Goal: Task Accomplishment & Management: Manage account settings

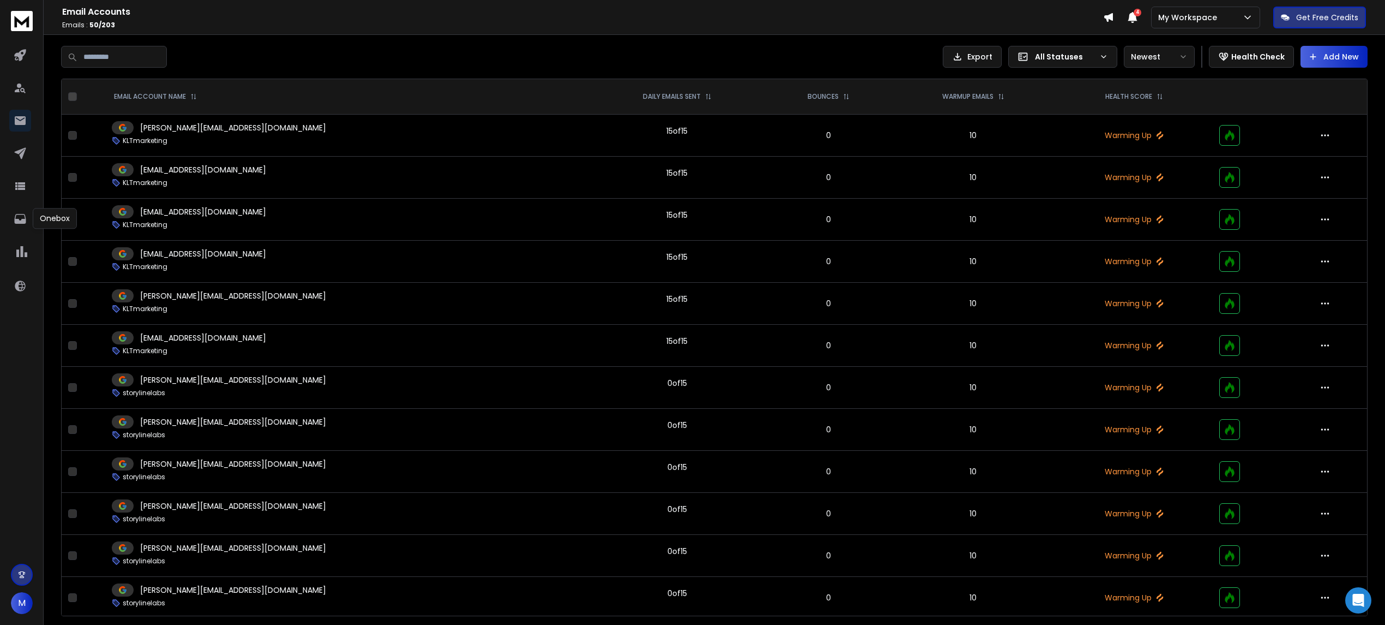
click at [19, 218] on icon at bounding box center [20, 218] width 13 height 13
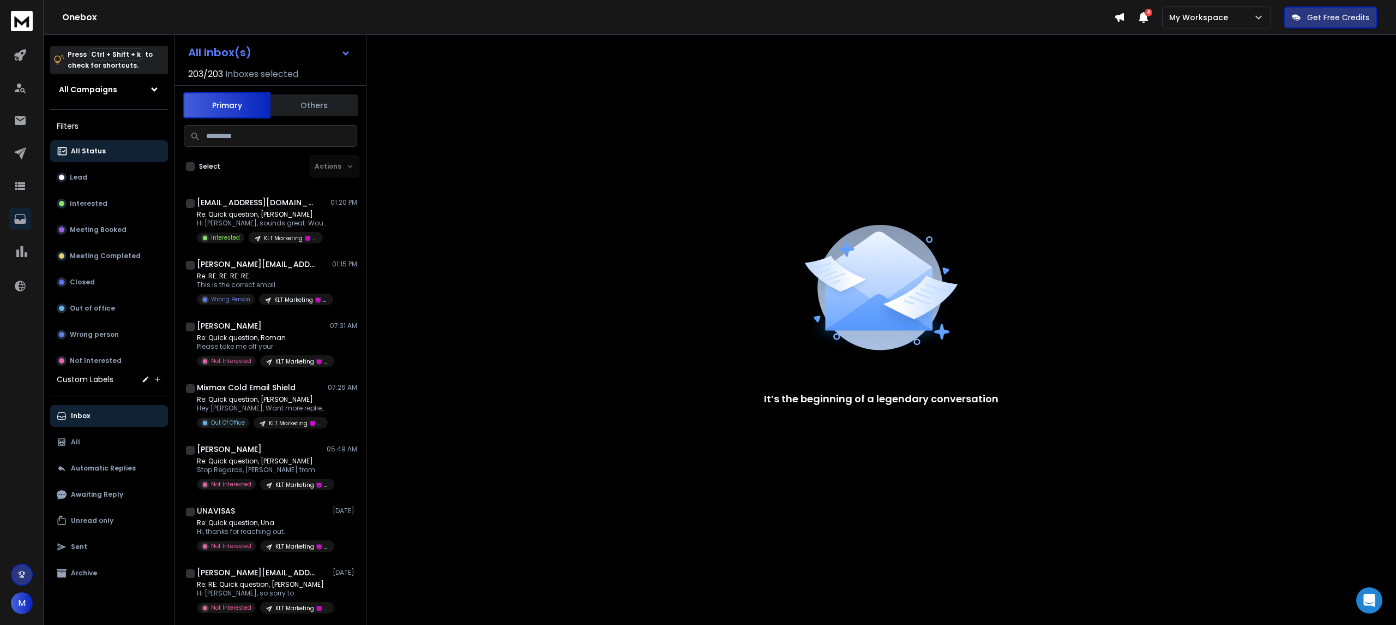
click at [309, 224] on p "Hi [PERSON_NAME], sounds great. Would" at bounding box center [262, 223] width 131 height 9
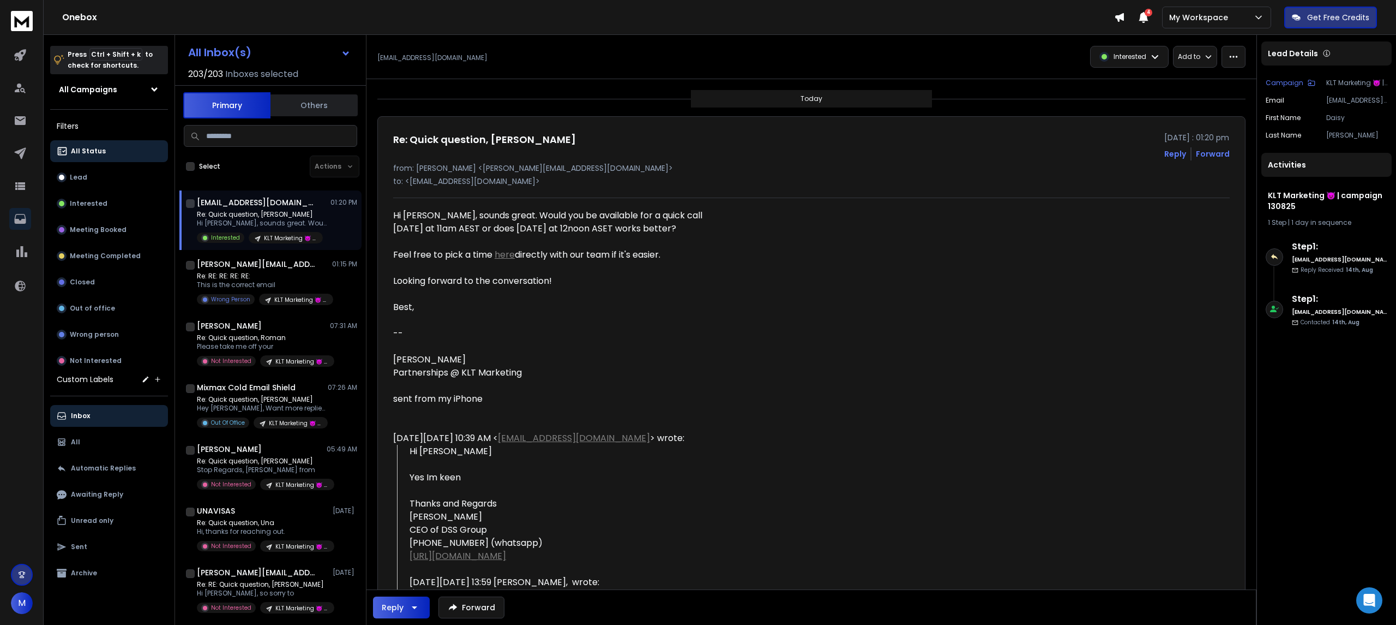
click at [329, 268] on div "[PERSON_NAME][EMAIL_ADDRESS][DOMAIN_NAME] 01:15 PM" at bounding box center [277, 264] width 160 height 11
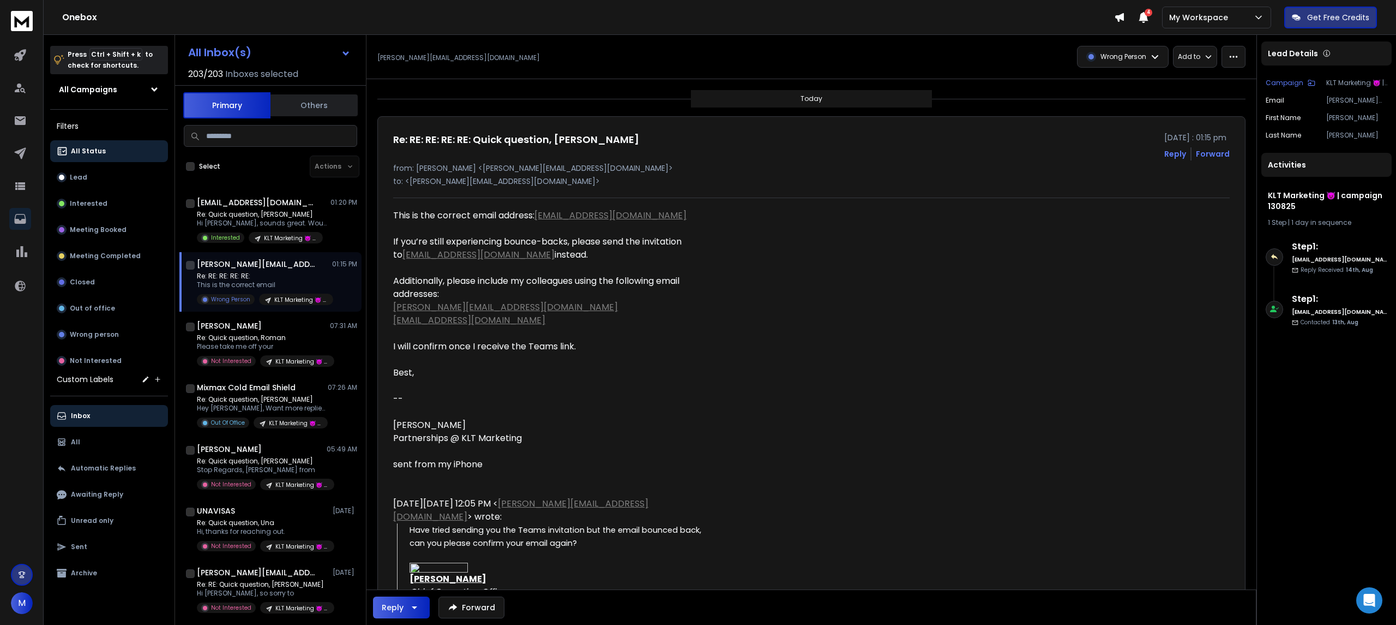
click at [312, 332] on div "[PERSON_NAME] 07:31 AM Re: Quick question, [PERSON_NAME] Please take me off you…" at bounding box center [277, 343] width 160 height 46
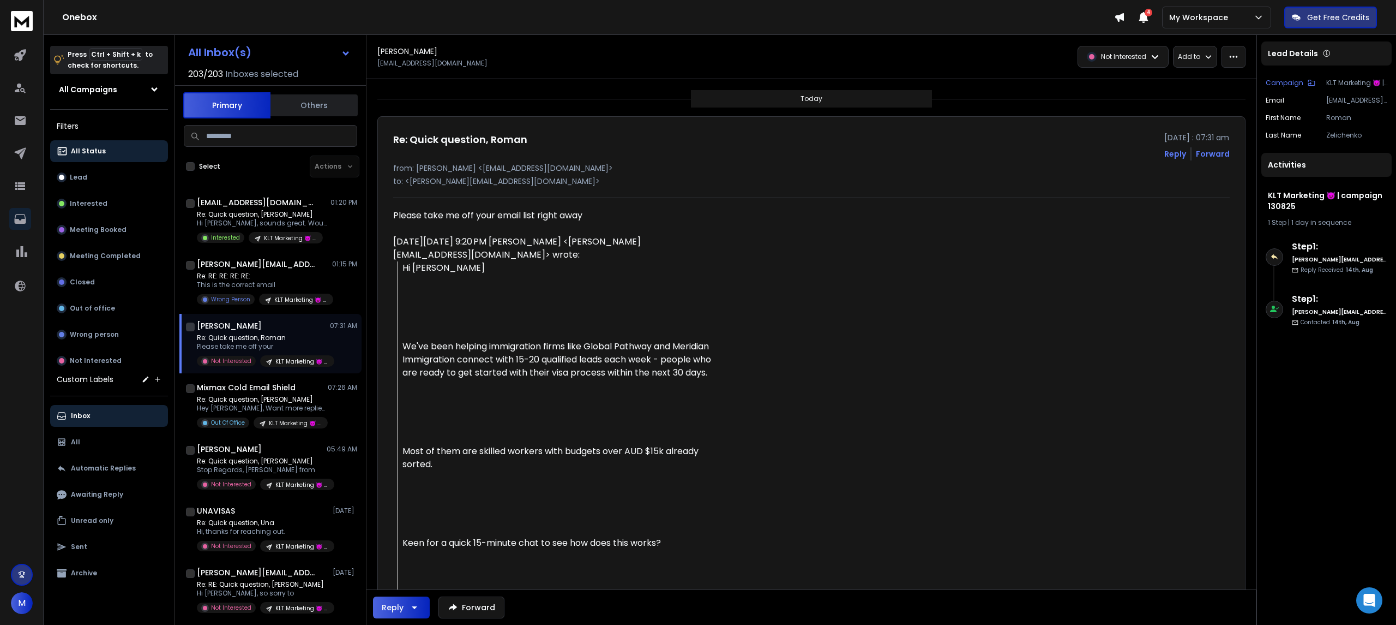
click at [321, 393] on div "Mixmax Cold Email Shield 07:26 AM Re: Quick question, [PERSON_NAME] Hey [PERSON…" at bounding box center [277, 405] width 160 height 46
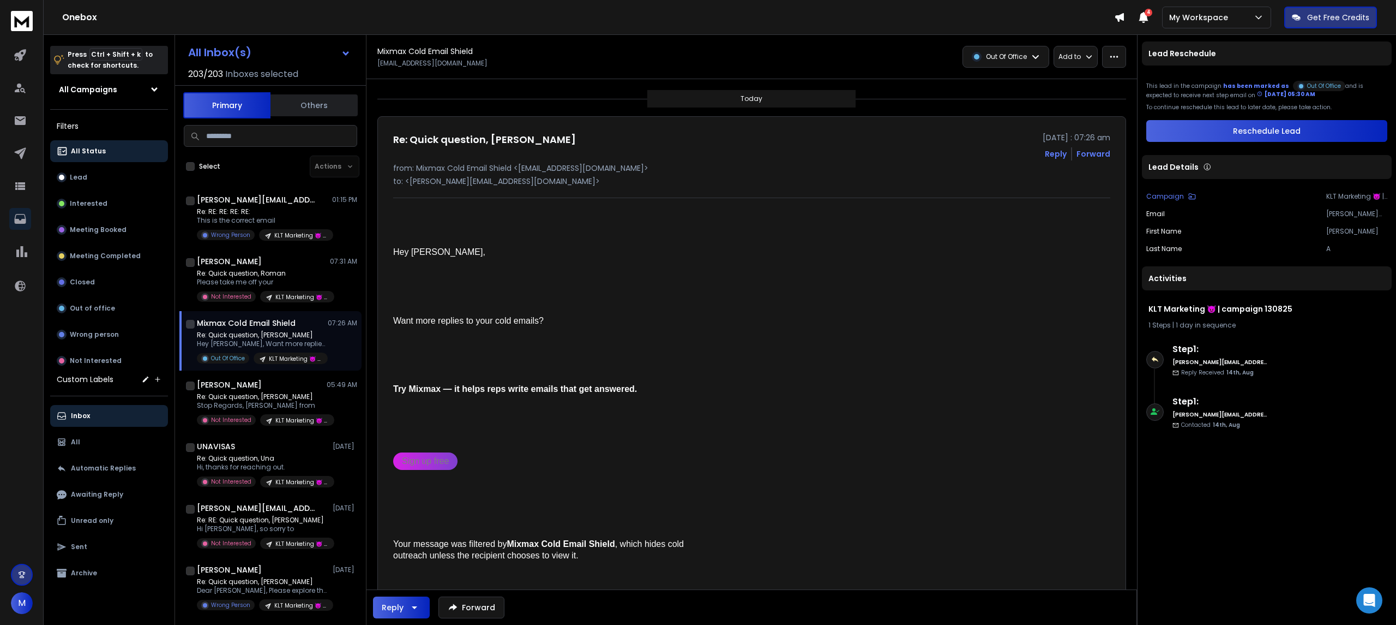
scroll to position [97, 0]
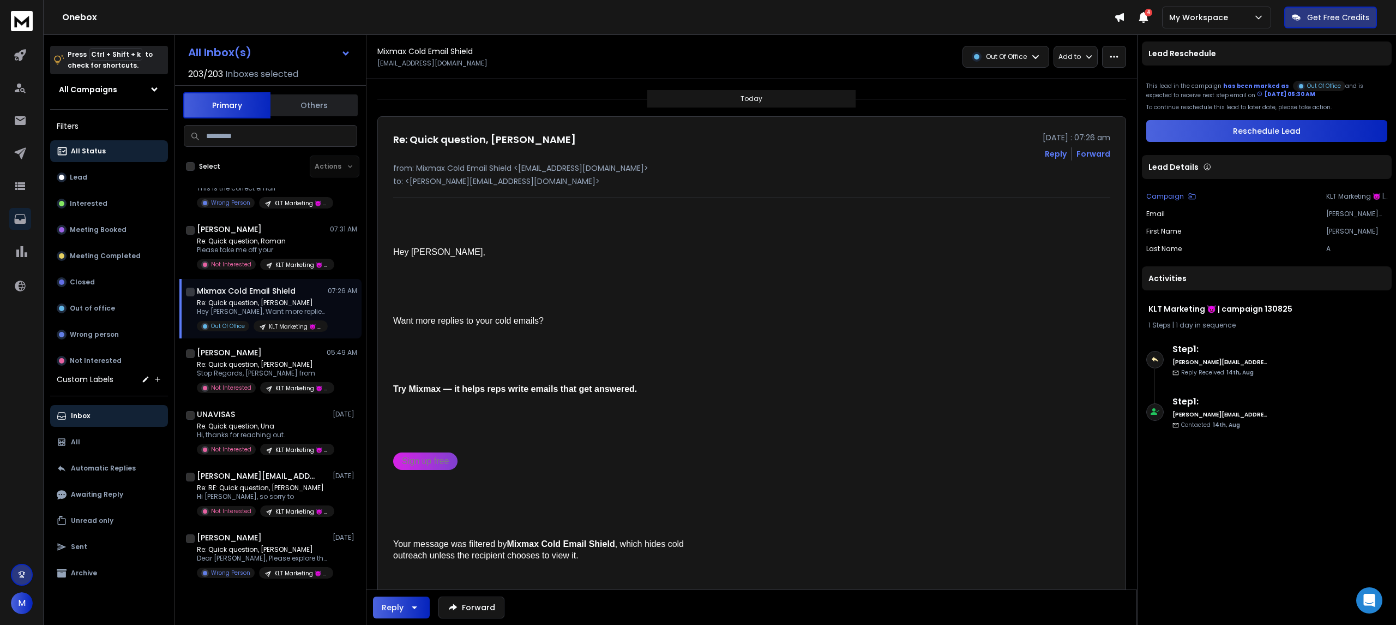
click at [327, 356] on p "05:49 AM" at bounding box center [342, 352] width 31 height 9
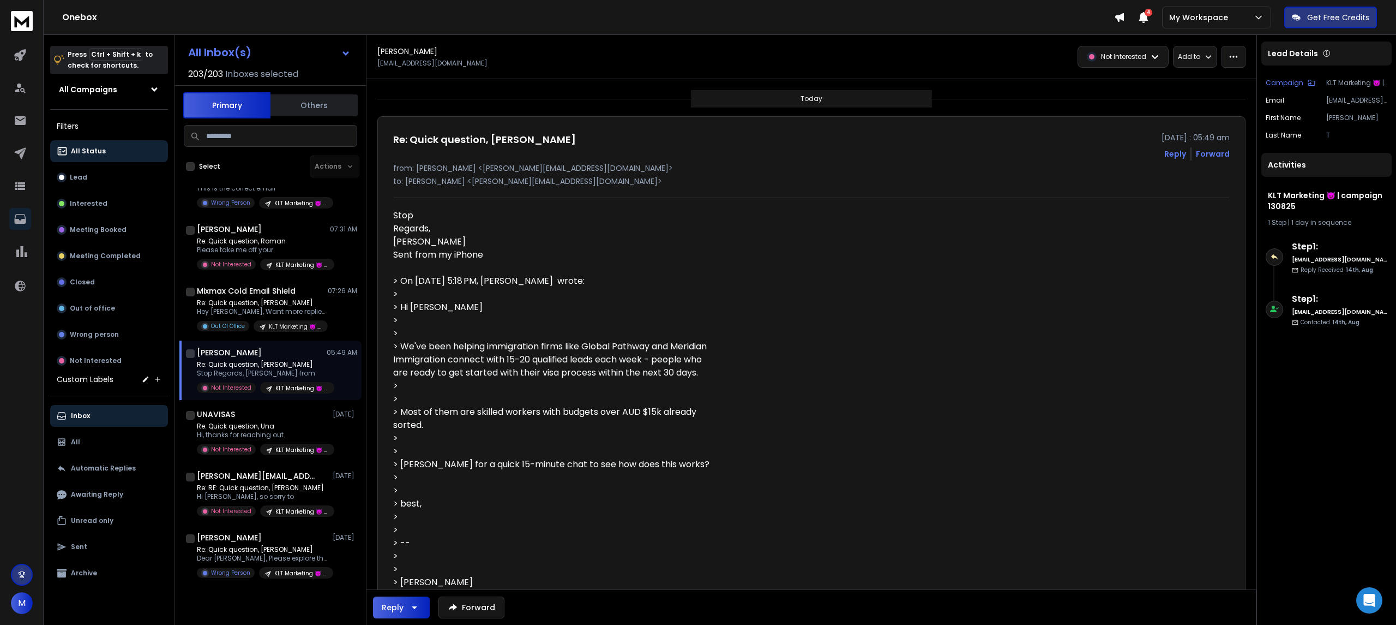
scroll to position [0, 0]
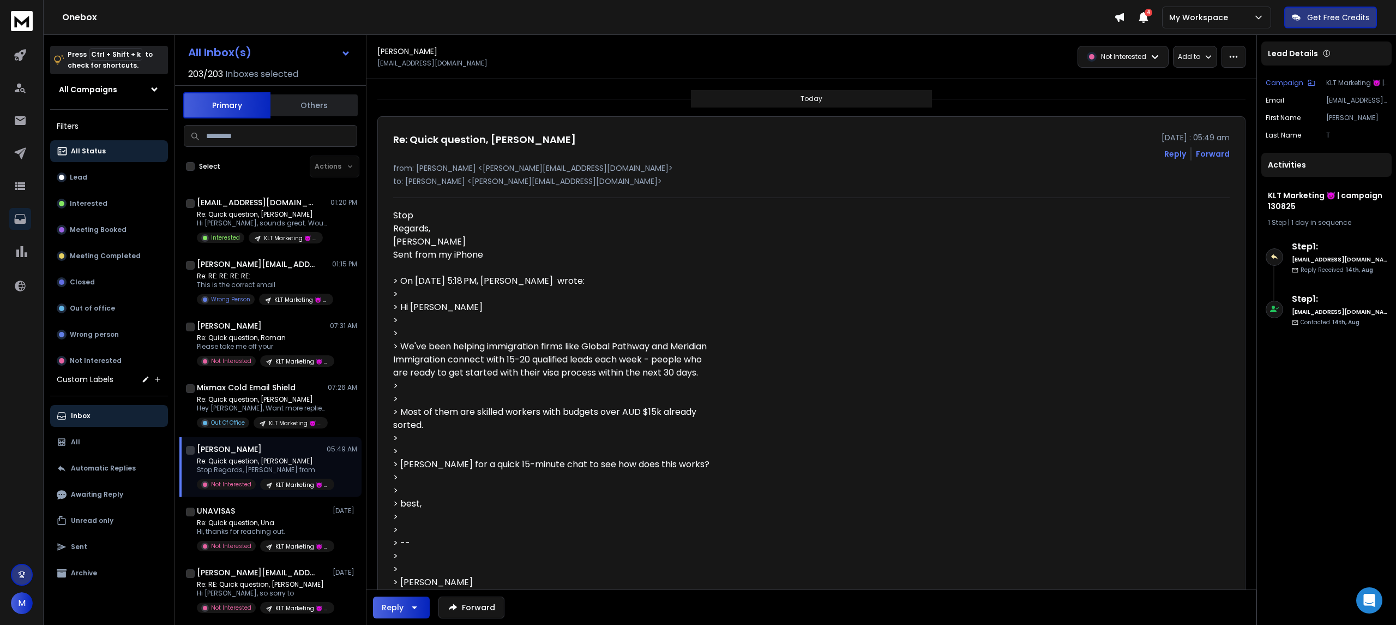
click at [317, 230] on div "Re: Quick question, [PERSON_NAME] Hi [PERSON_NAME], sounds great. Would Interes…" at bounding box center [262, 226] width 131 height 33
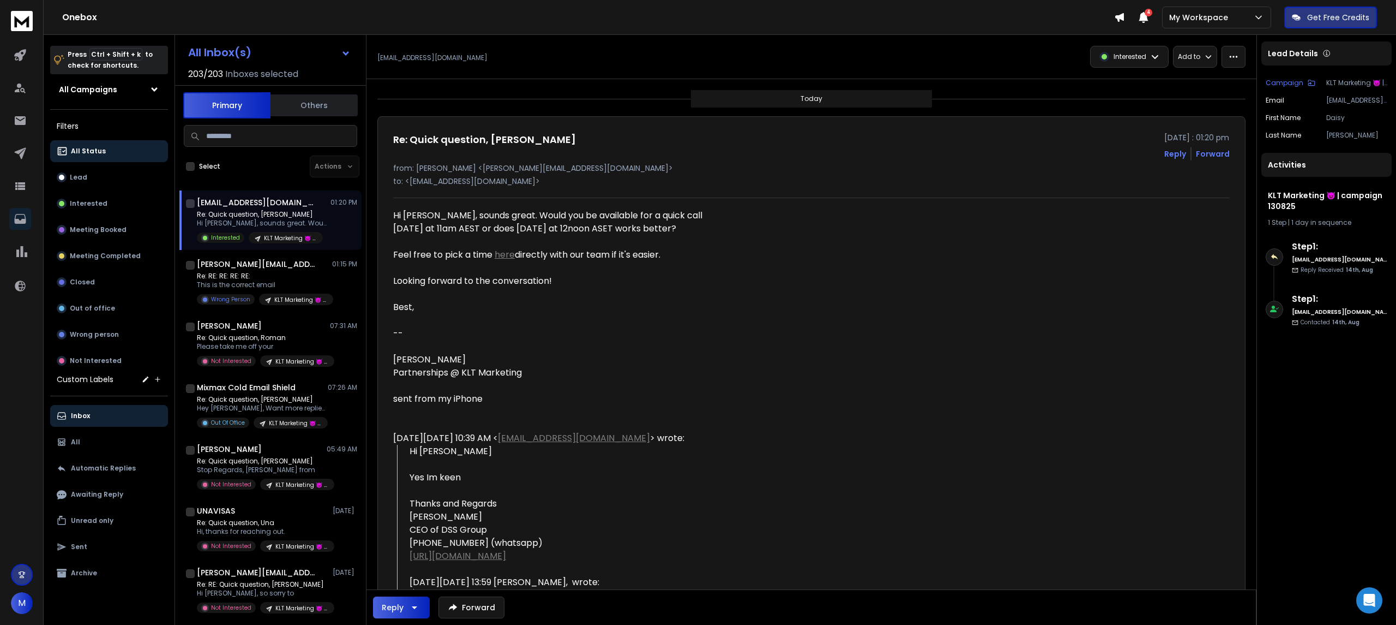
click at [88, 201] on p "Interested" at bounding box center [89, 203] width 38 height 9
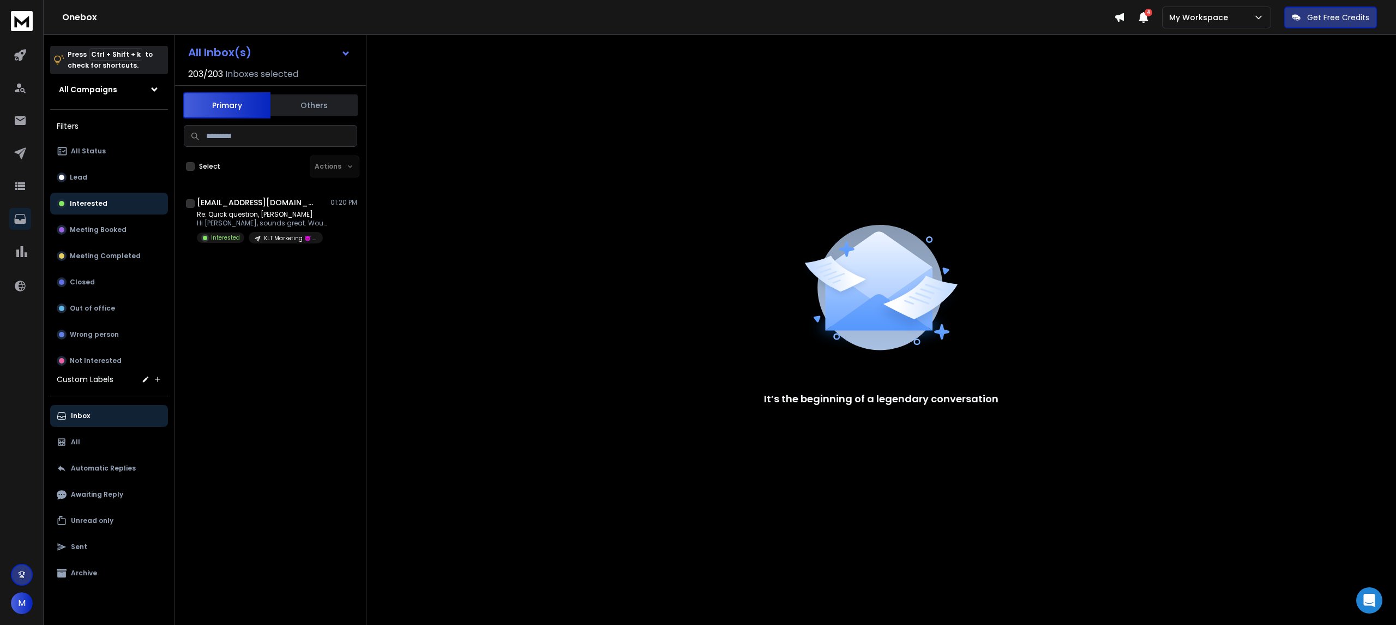
click at [97, 446] on button "All" at bounding box center [109, 442] width 118 height 22
click at [90, 152] on p "All Status" at bounding box center [88, 151] width 35 height 9
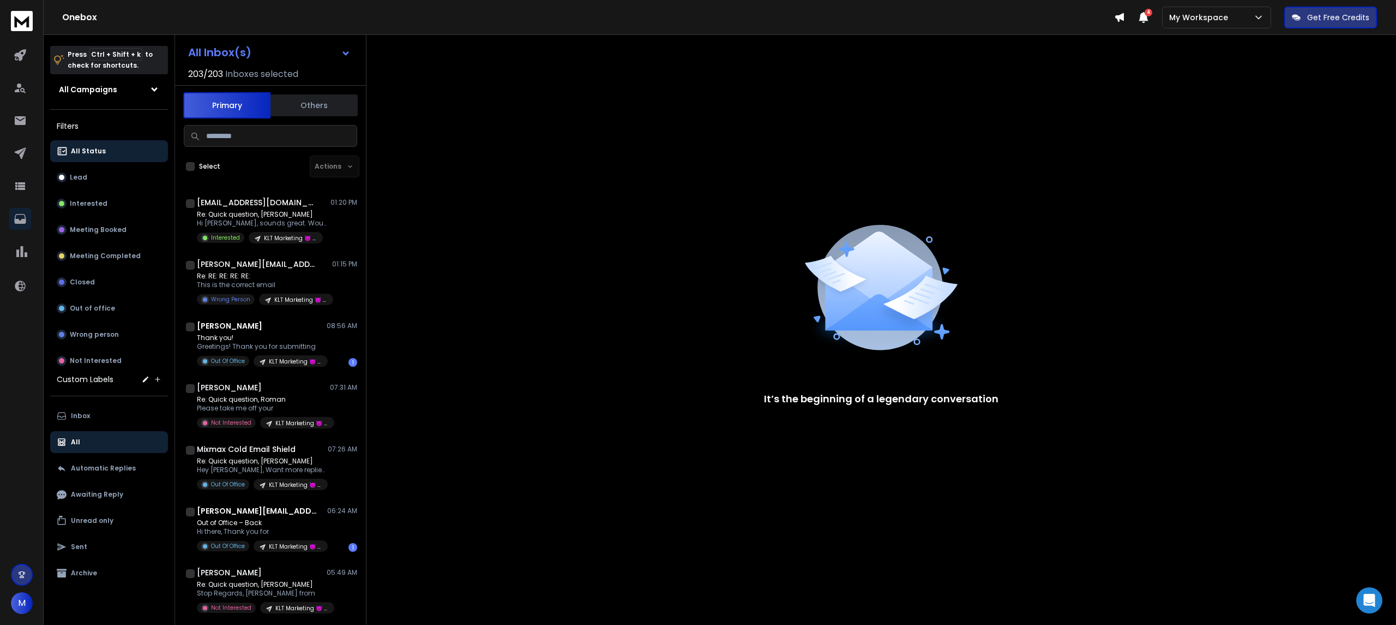
click at [236, 301] on p "Wrong Person" at bounding box center [230, 299] width 39 height 8
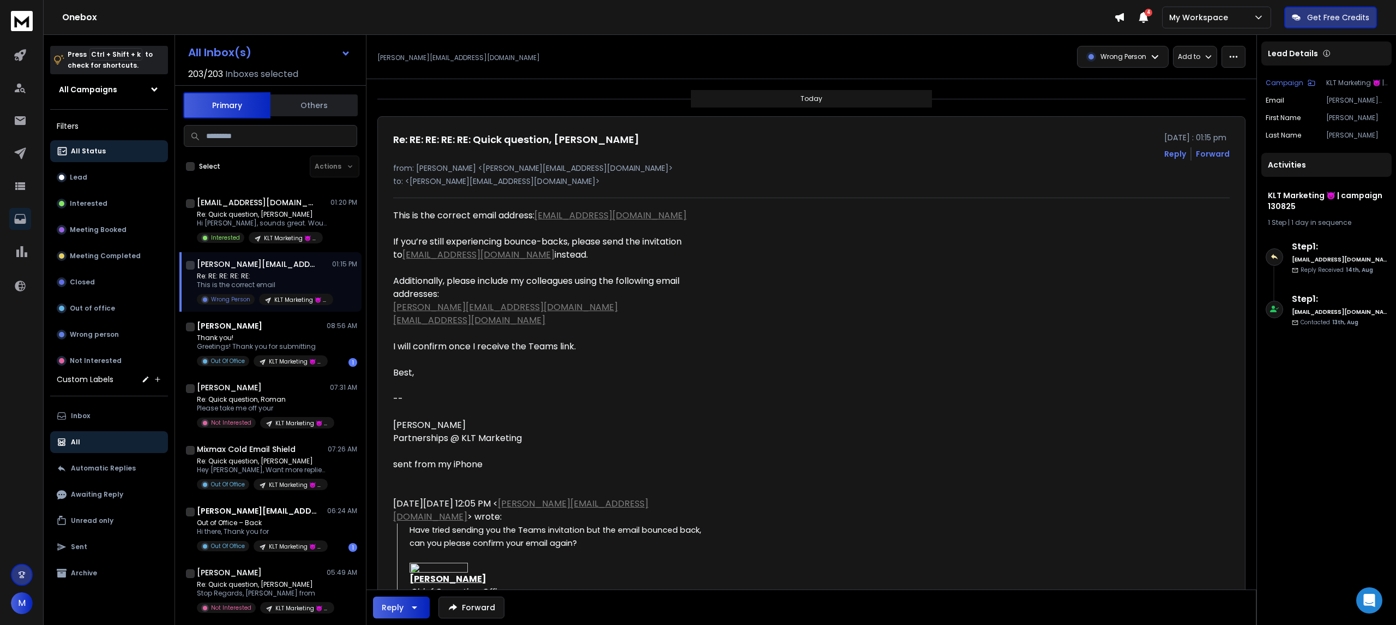
click at [1126, 57] on p "Wrong Person" at bounding box center [1124, 56] width 46 height 9
click at [1122, 94] on p "Interested" at bounding box center [1117, 98] width 39 height 11
click at [275, 325] on div "[PERSON_NAME] 08:56 AM" at bounding box center [277, 325] width 160 height 11
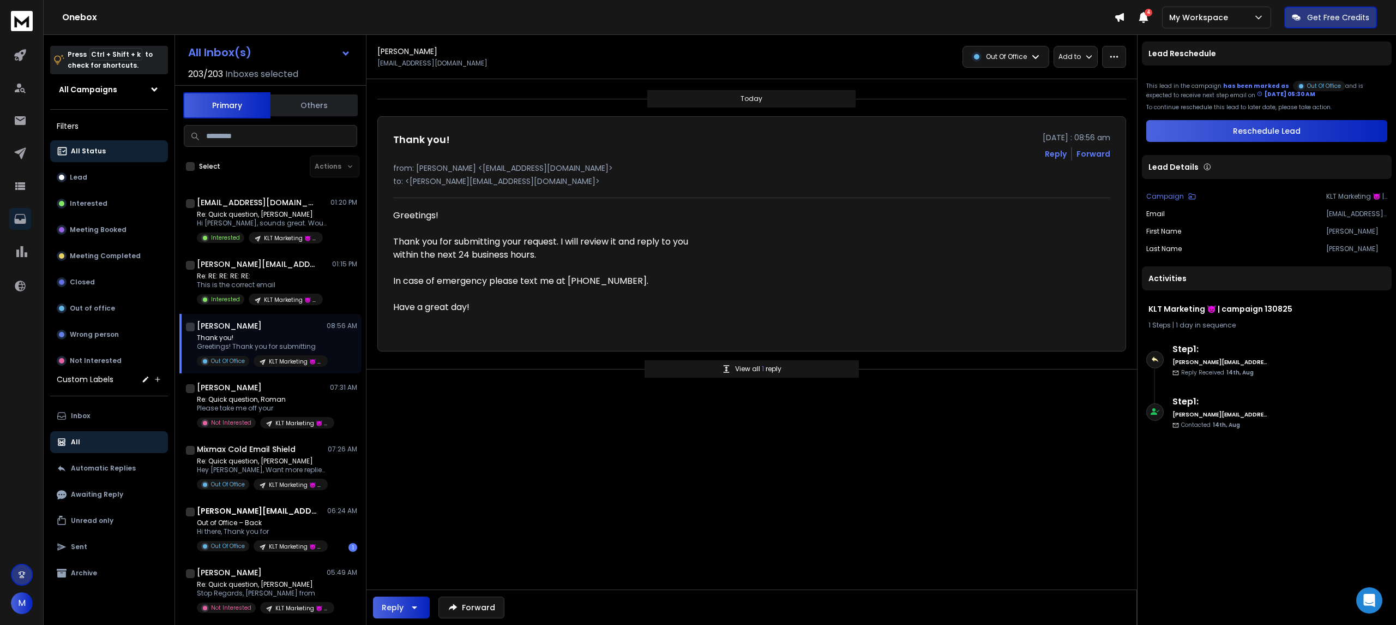
click at [291, 376] on div "[PERSON_NAME] 07:31 AM Re: Quick question, [PERSON_NAME] Please take me off you…" at bounding box center [272, 404] width 180 height 59
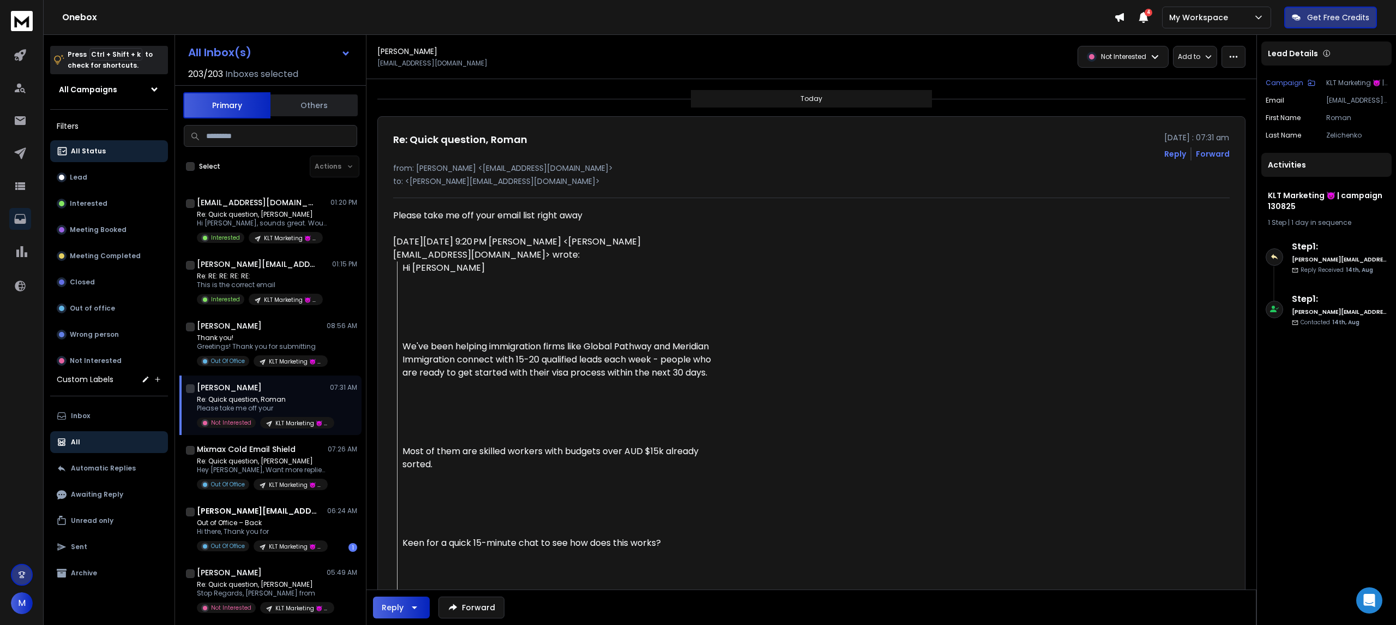
click at [304, 453] on div "Mixmax Cold Email Shield 07:26 AM" at bounding box center [277, 448] width 160 height 11
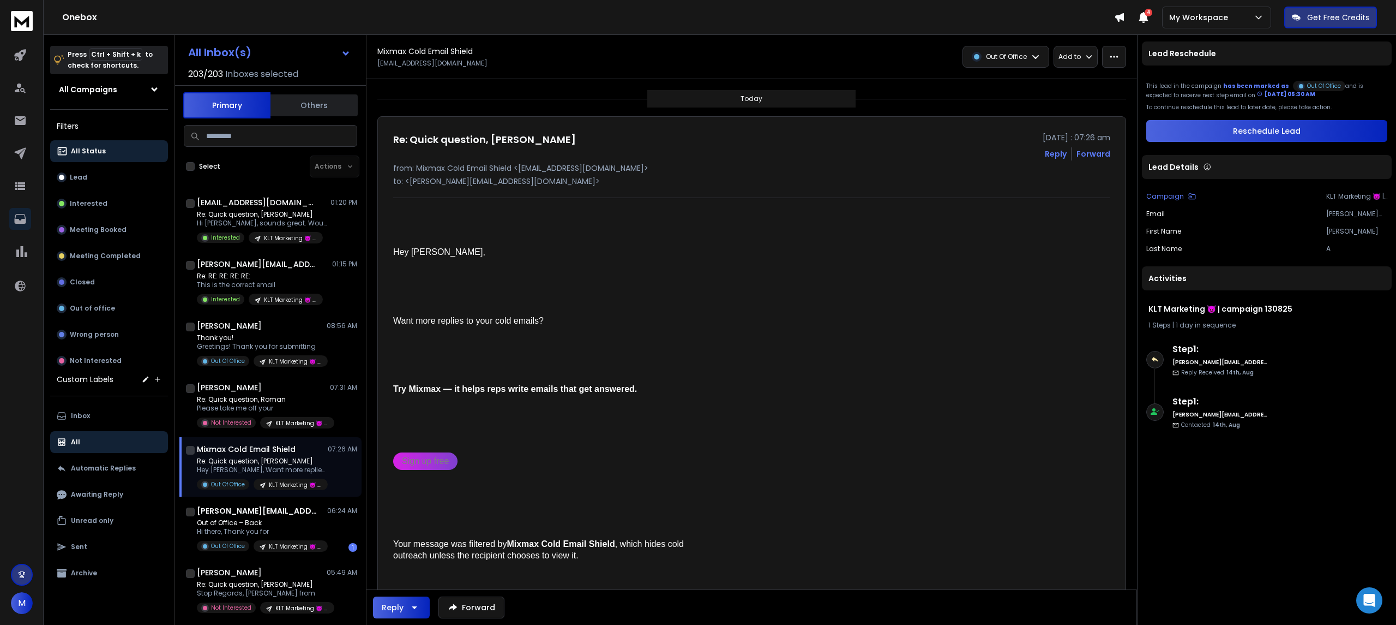
scroll to position [194, 0]
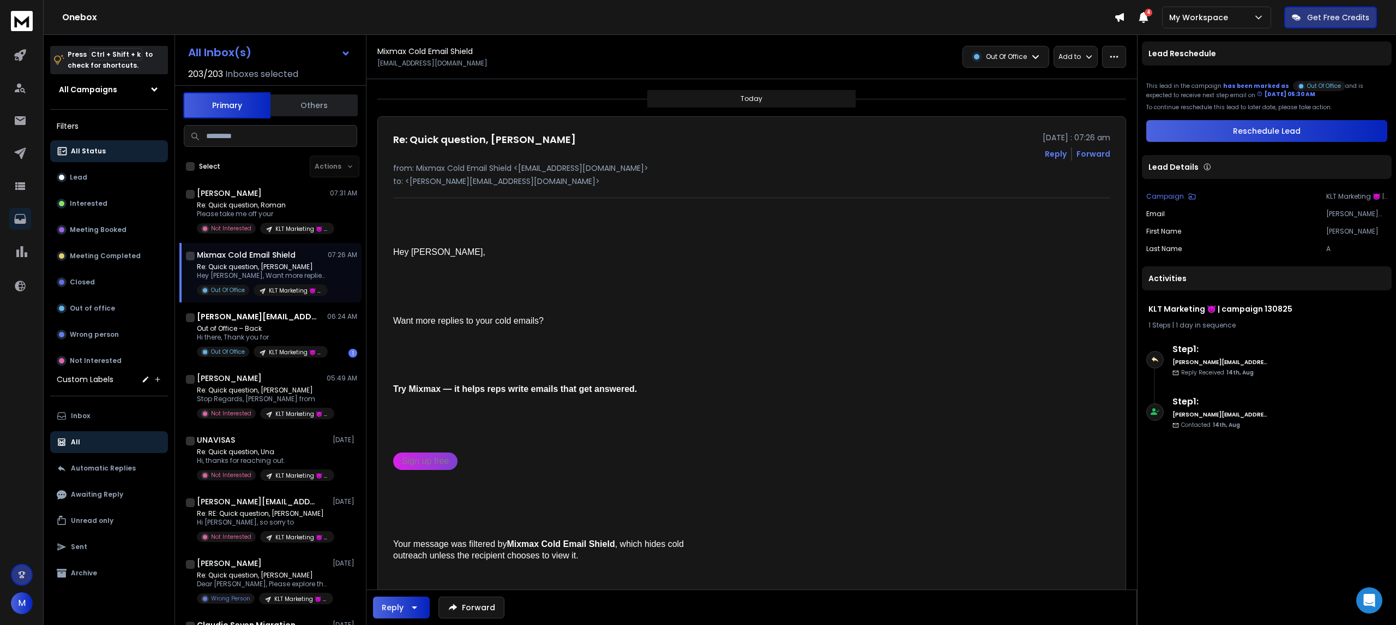
click at [332, 332] on div "Out of Office – Back Hi there, Thank you for Out Of Office KLT Marketing 😈 | ca…" at bounding box center [277, 340] width 160 height 33
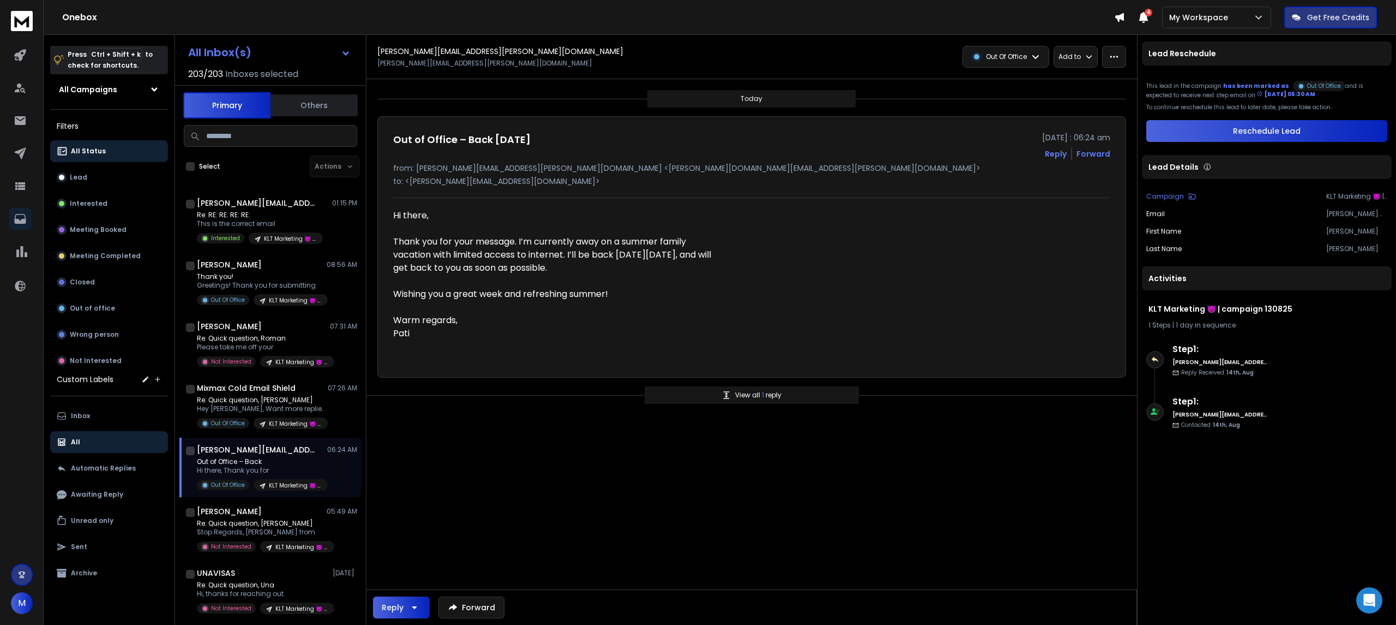
scroll to position [0, 0]
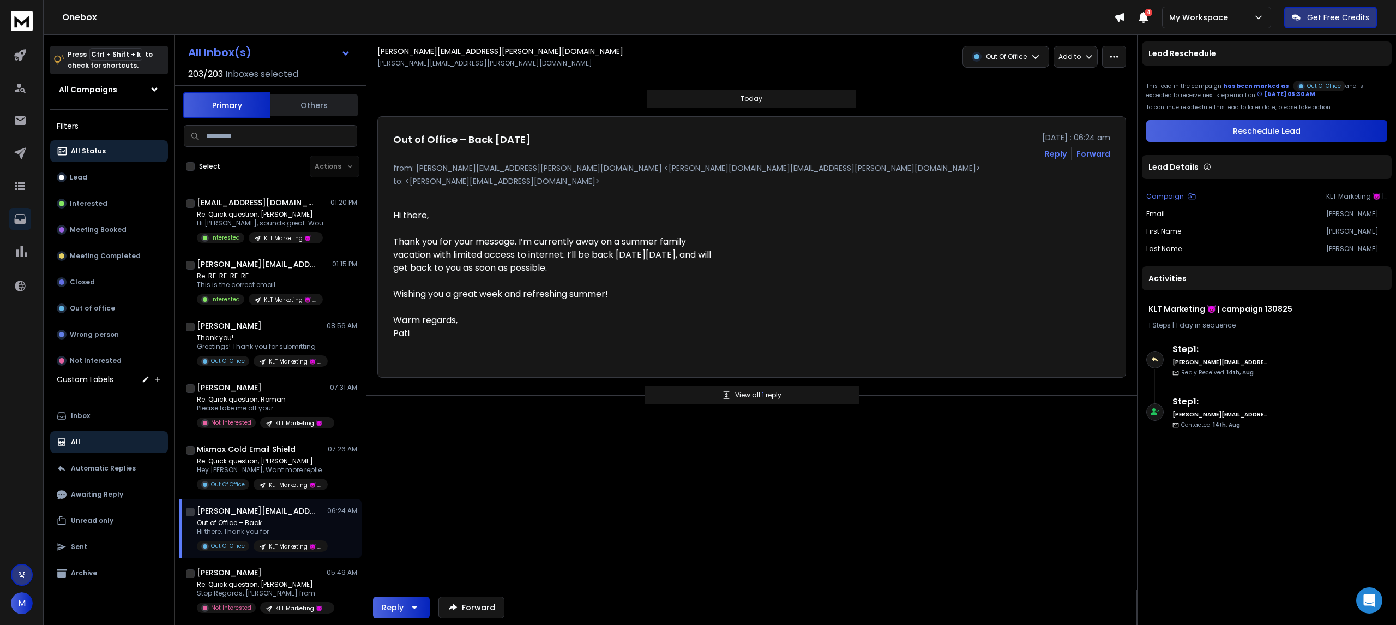
click at [317, 221] on p "Hi [PERSON_NAME], sounds great. Would" at bounding box center [262, 223] width 131 height 9
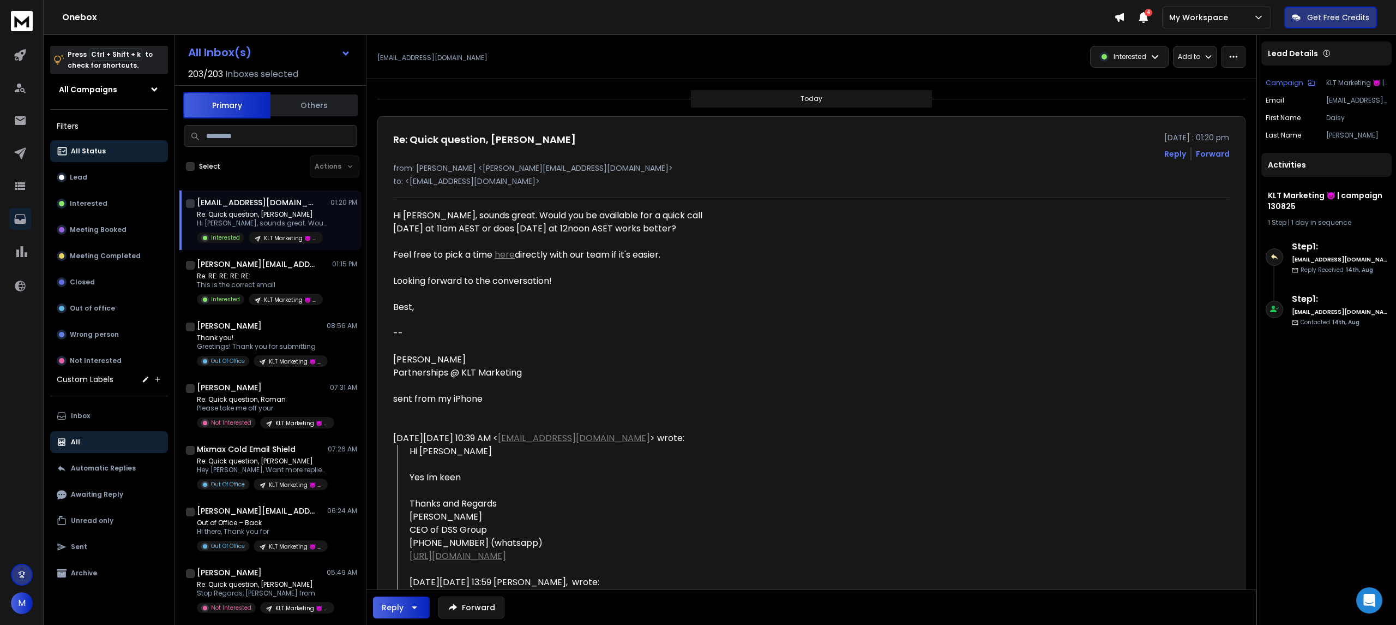
click at [323, 275] on div "Re: RE: RE: RE: RE: This is the correct email Interested KLT Marketing 😈 | camp…" at bounding box center [277, 288] width 160 height 33
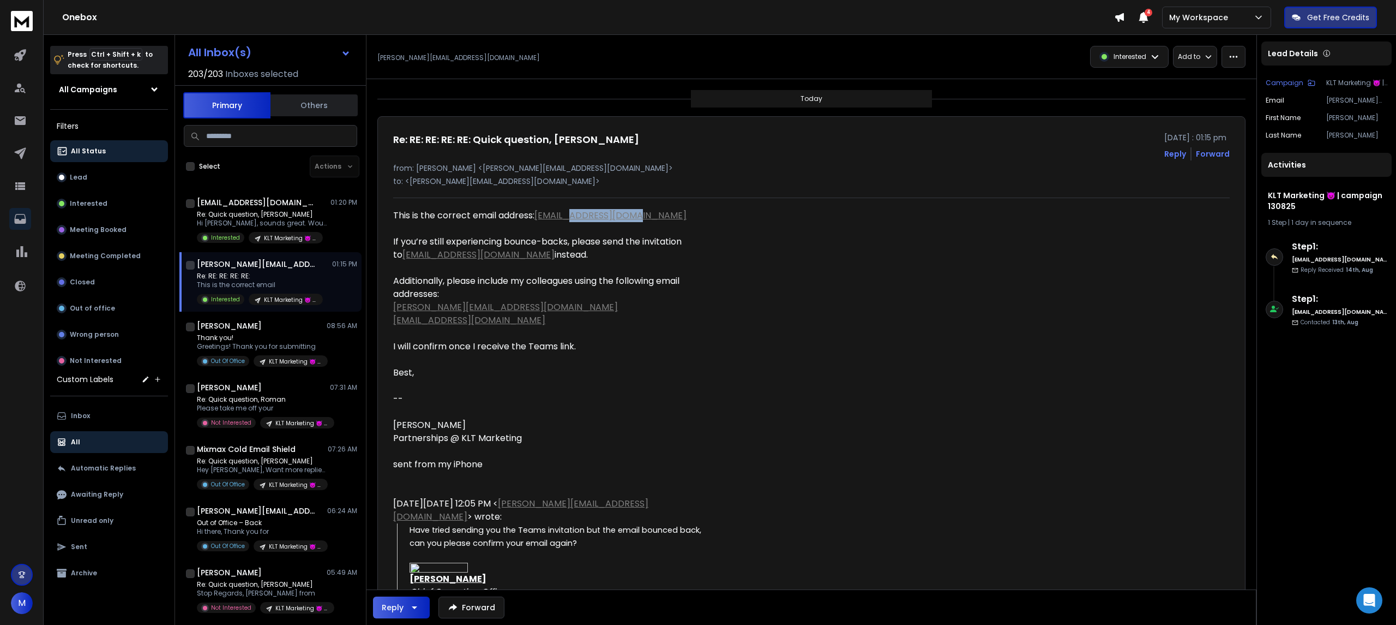
drag, startPoint x: 573, startPoint y: 214, endPoint x: 634, endPoint y: 216, distance: 61.1
click at [634, 216] on link "[EMAIL_ADDRESS][DOMAIN_NAME]" at bounding box center [611, 215] width 152 height 13
click at [551, 304] on div "[PERSON_NAME][EMAIL_ADDRESS][DOMAIN_NAME]" at bounding box center [552, 307] width 319 height 13
click at [548, 304] on div "[PERSON_NAME][EMAIL_ADDRESS][DOMAIN_NAME]" at bounding box center [552, 307] width 319 height 13
drag, startPoint x: 545, startPoint y: 306, endPoint x: 434, endPoint y: 308, distance: 111.3
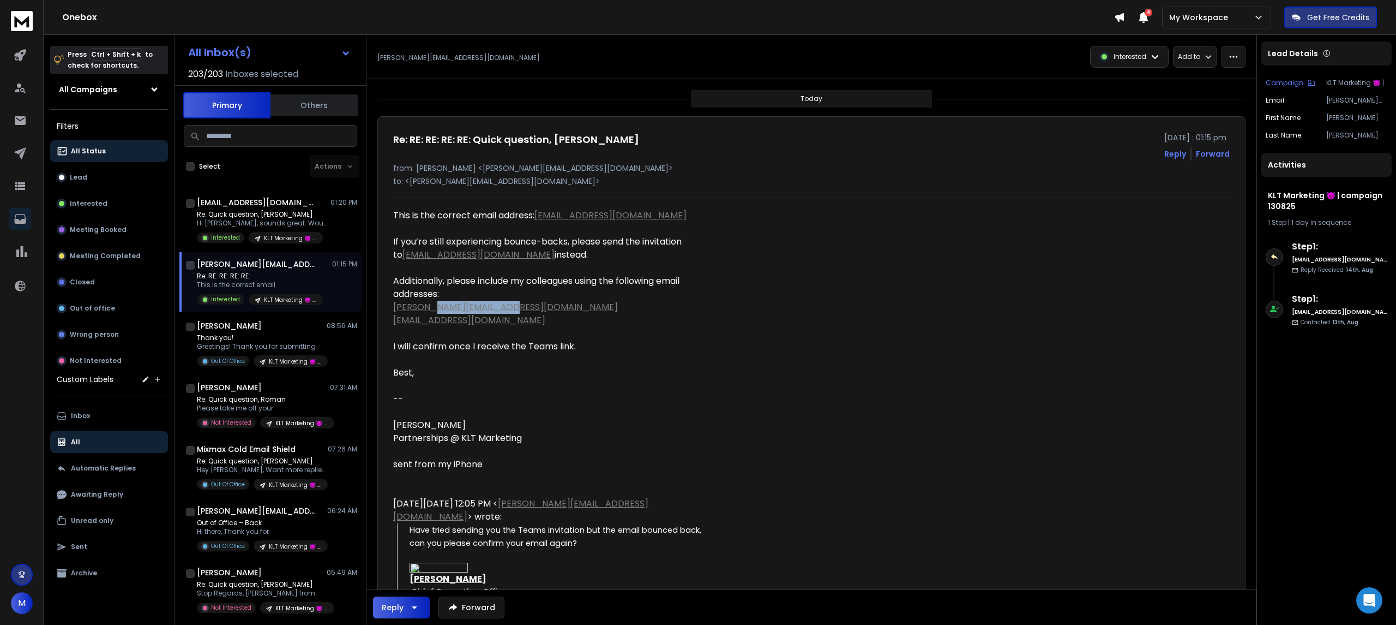
click at [434, 308] on div "[PERSON_NAME][EMAIL_ADDRESS][DOMAIN_NAME]" at bounding box center [552, 307] width 319 height 13
copy link "[DOMAIN_NAME]"
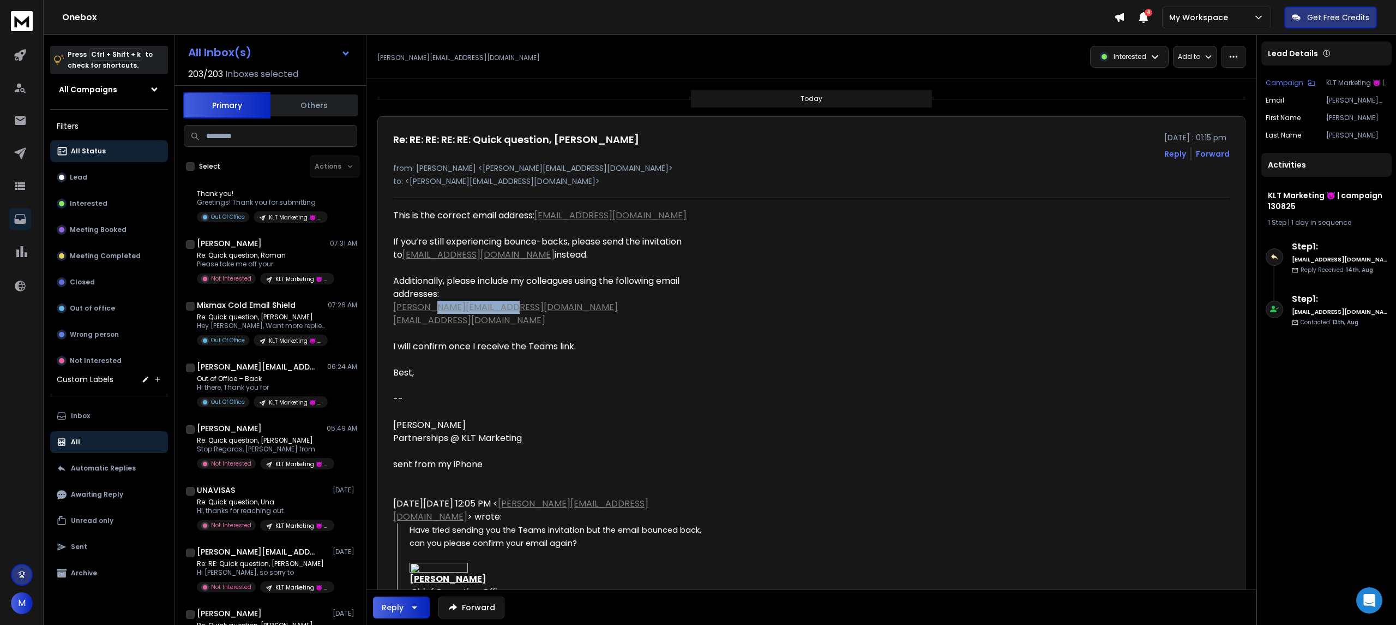
scroll to position [287, 0]
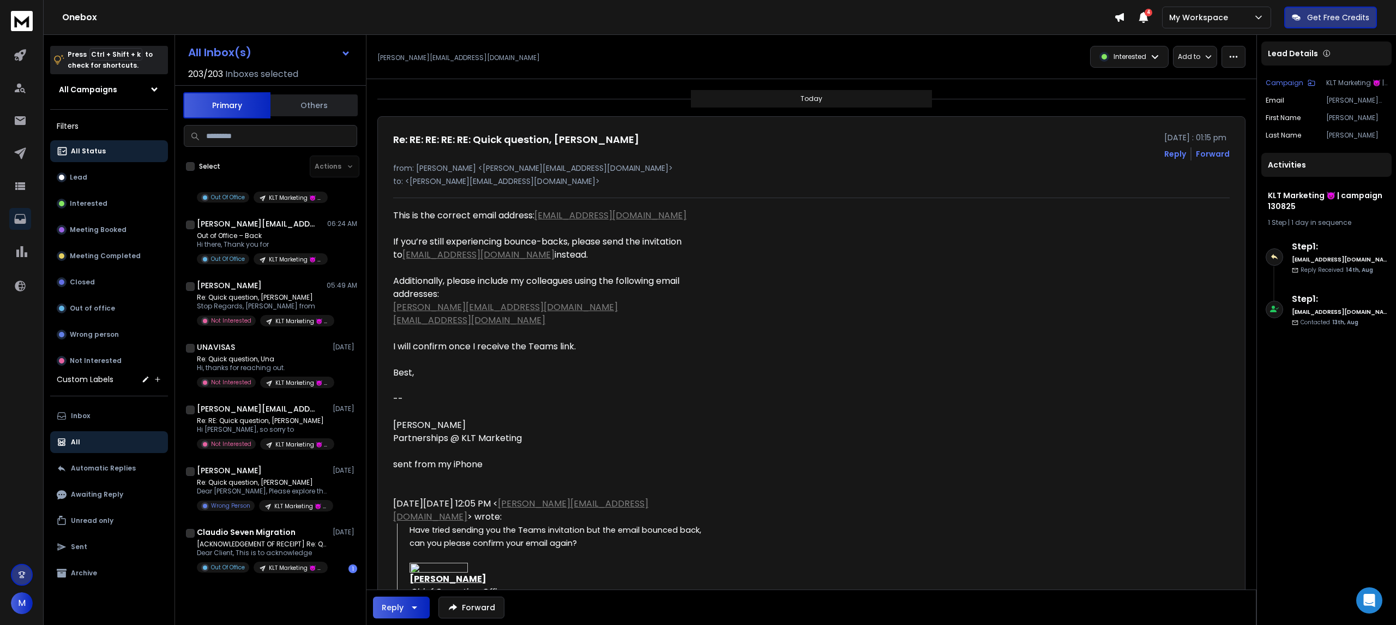
click at [296, 526] on div "[PERSON_NAME] Seven Migration [DATE]" at bounding box center [277, 531] width 160 height 11
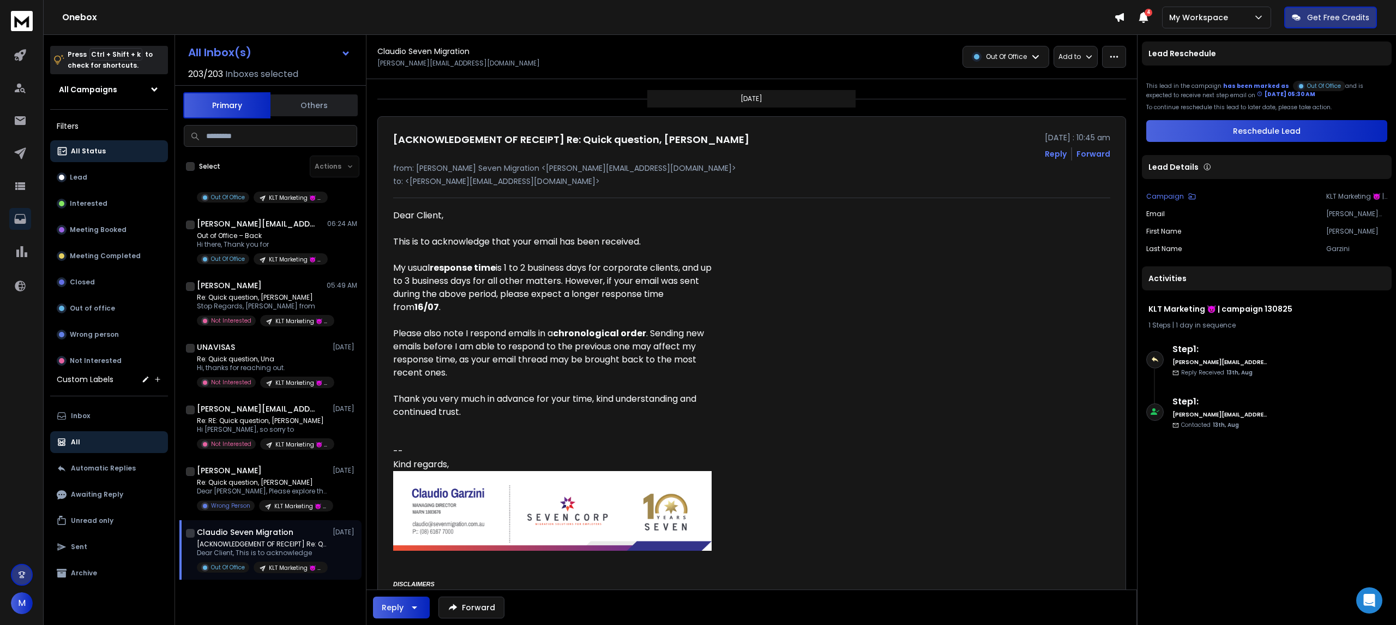
click at [320, 485] on p "Re: Quick question, [PERSON_NAME]" at bounding box center [262, 482] width 131 height 9
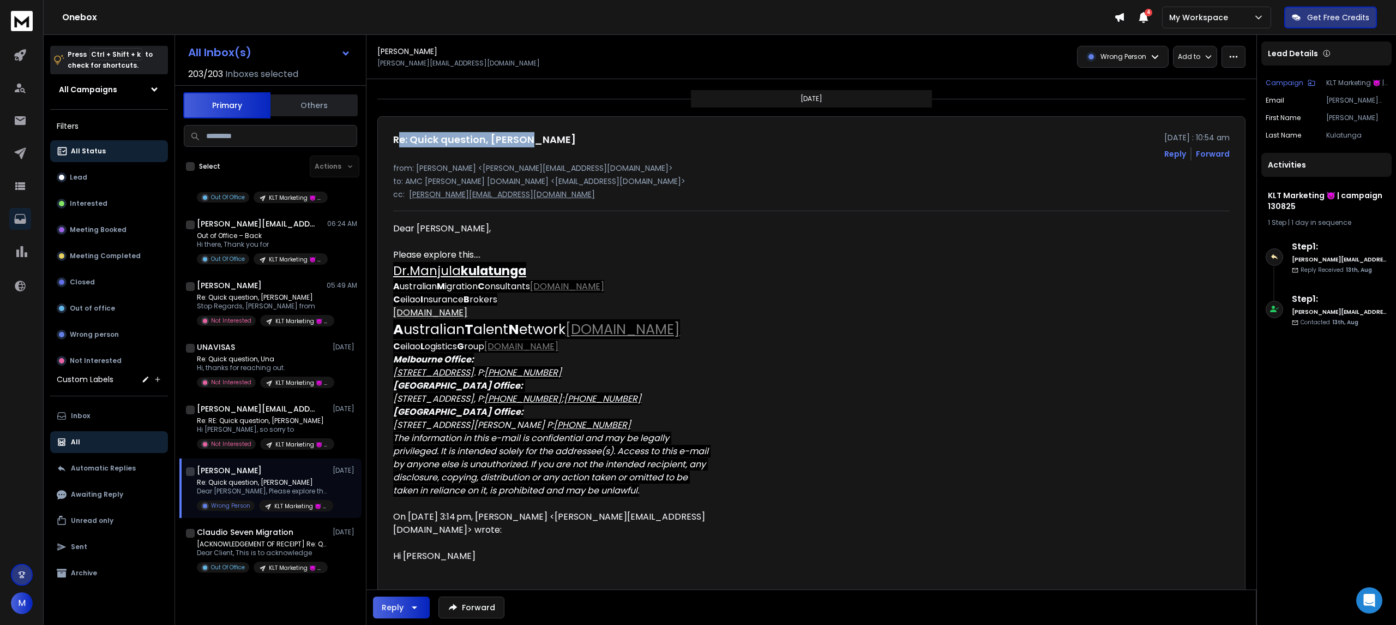
drag, startPoint x: 402, startPoint y: 133, endPoint x: 537, endPoint y: 131, distance: 135.3
click at [537, 131] on div "Re: Quick question, [PERSON_NAME] [DATE] : 10:54 am Reply Forward from: [PERSON…" at bounding box center [811, 521] width 868 height 811
click at [568, 136] on div "Re: Quick question, [PERSON_NAME] [DATE] : 10:54 am Reply Forward" at bounding box center [811, 146] width 837 height 28
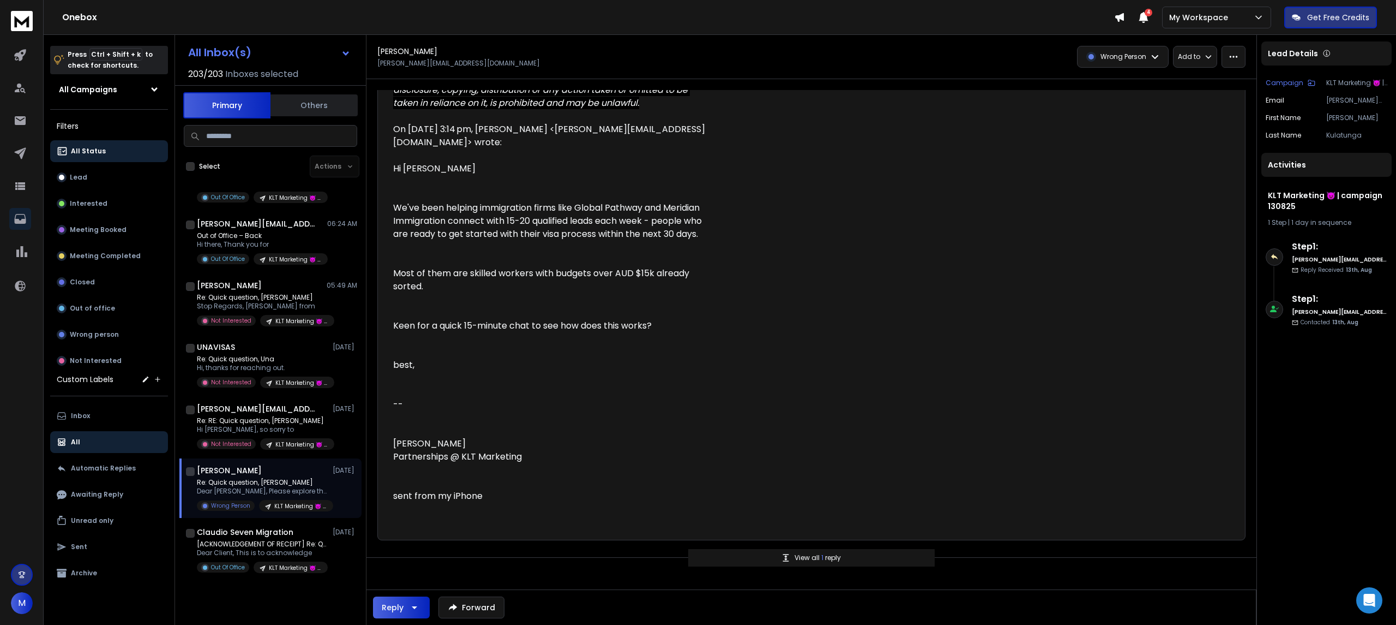
scroll to position [0, 0]
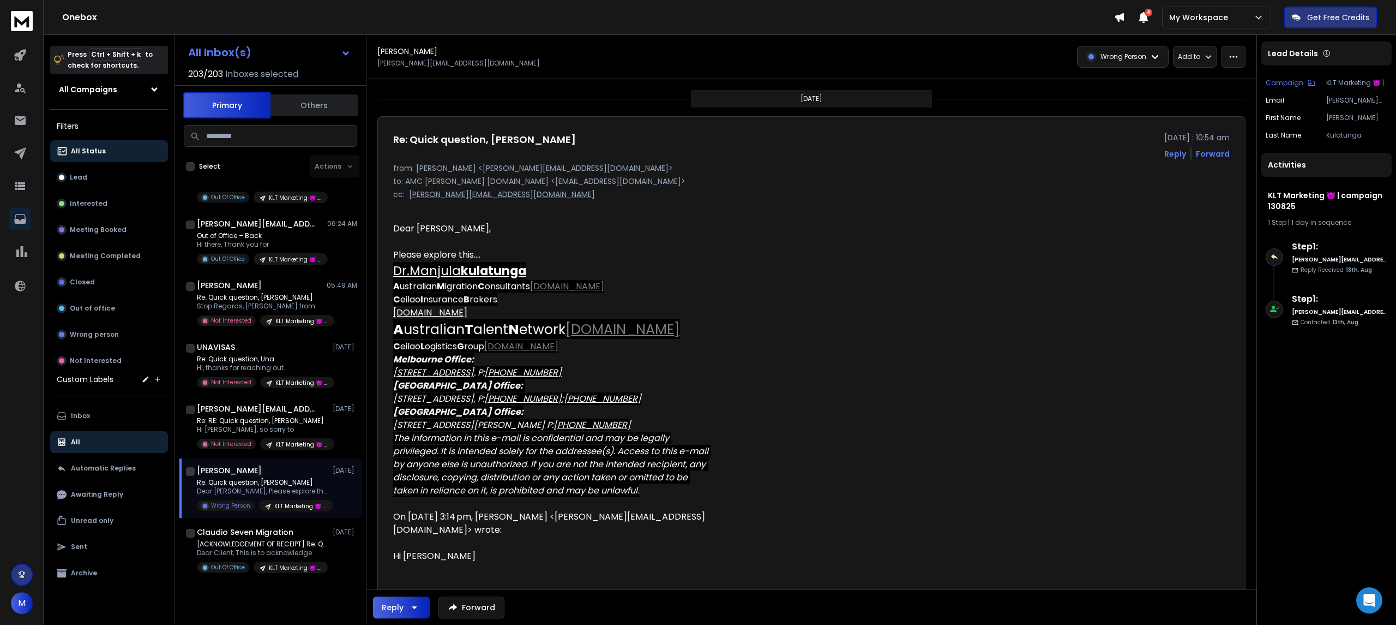
drag, startPoint x: 600, startPoint y: 183, endPoint x: 719, endPoint y: 187, distance: 118.9
click at [719, 187] on div "Re: Quick question, [PERSON_NAME] [DATE] : 10:54 am Reply Forward from: [PERSON…" at bounding box center [811, 166] width 837 height 68
click at [719, 199] on div "cc: [PERSON_NAME][EMAIL_ADDRESS][DOMAIN_NAME]" at bounding box center [811, 194] width 837 height 11
click at [1146, 49] on div "Wrong Person" at bounding box center [1123, 56] width 91 height 21
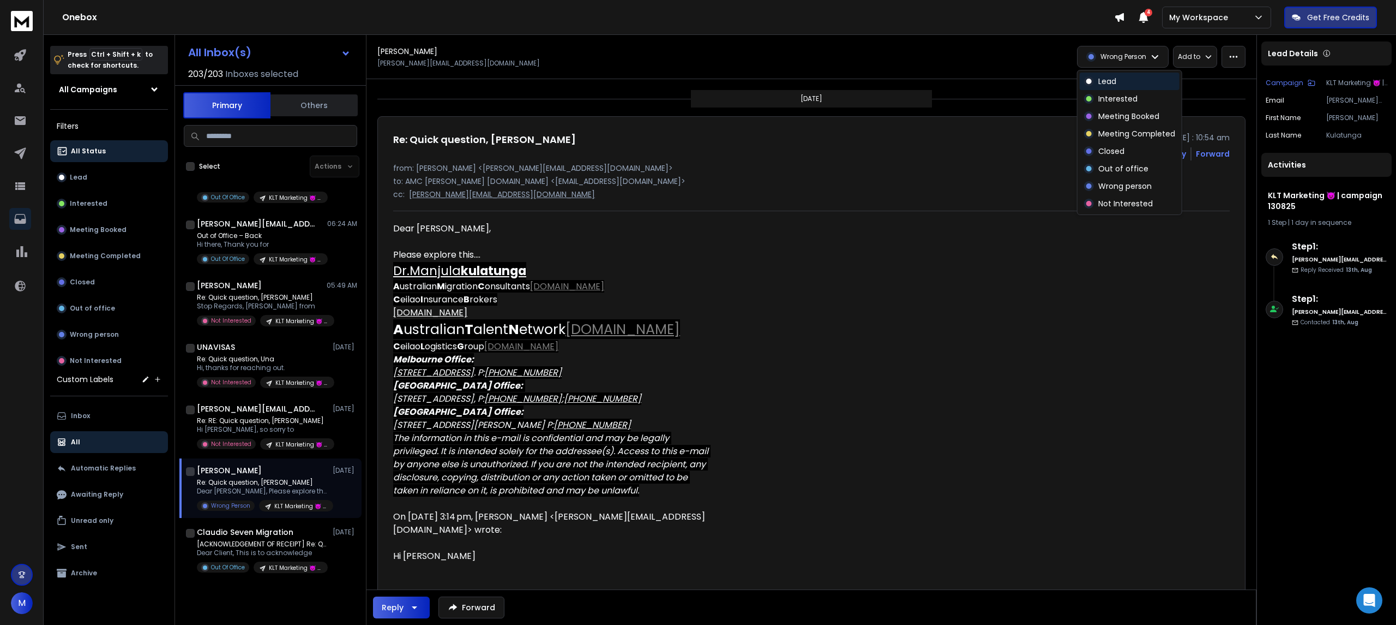
click at [1142, 83] on div "Lead" at bounding box center [1130, 81] width 100 height 17
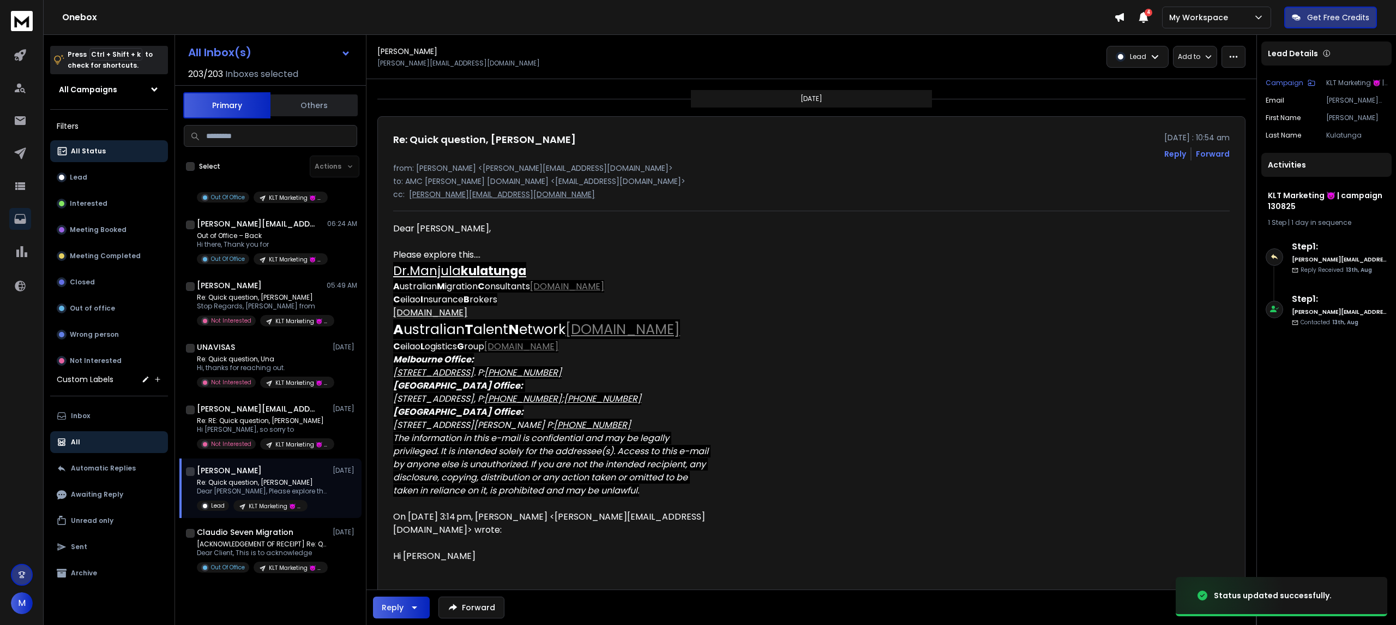
click at [296, 416] on p "Re: RE: Quick question, [PERSON_NAME]" at bounding box center [262, 420] width 131 height 9
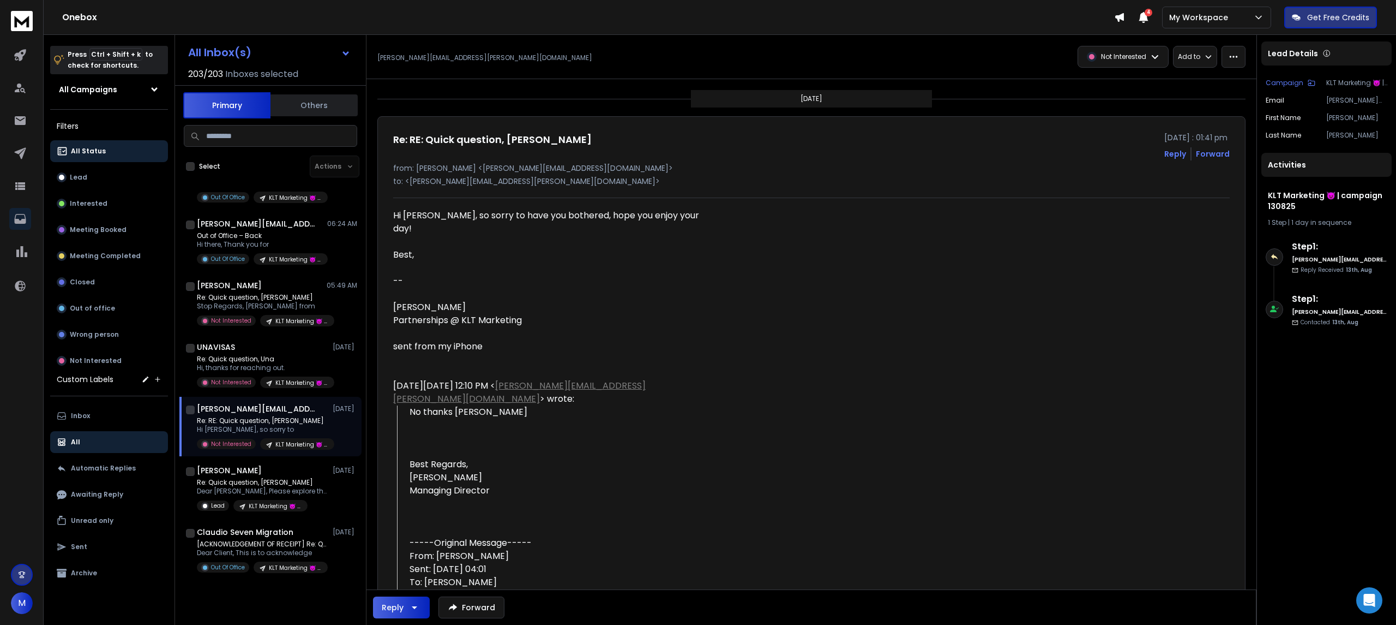
click at [269, 541] on p "[ACKNOWLEDGEMENT OF RECEIPT] Re: Quick" at bounding box center [262, 543] width 131 height 9
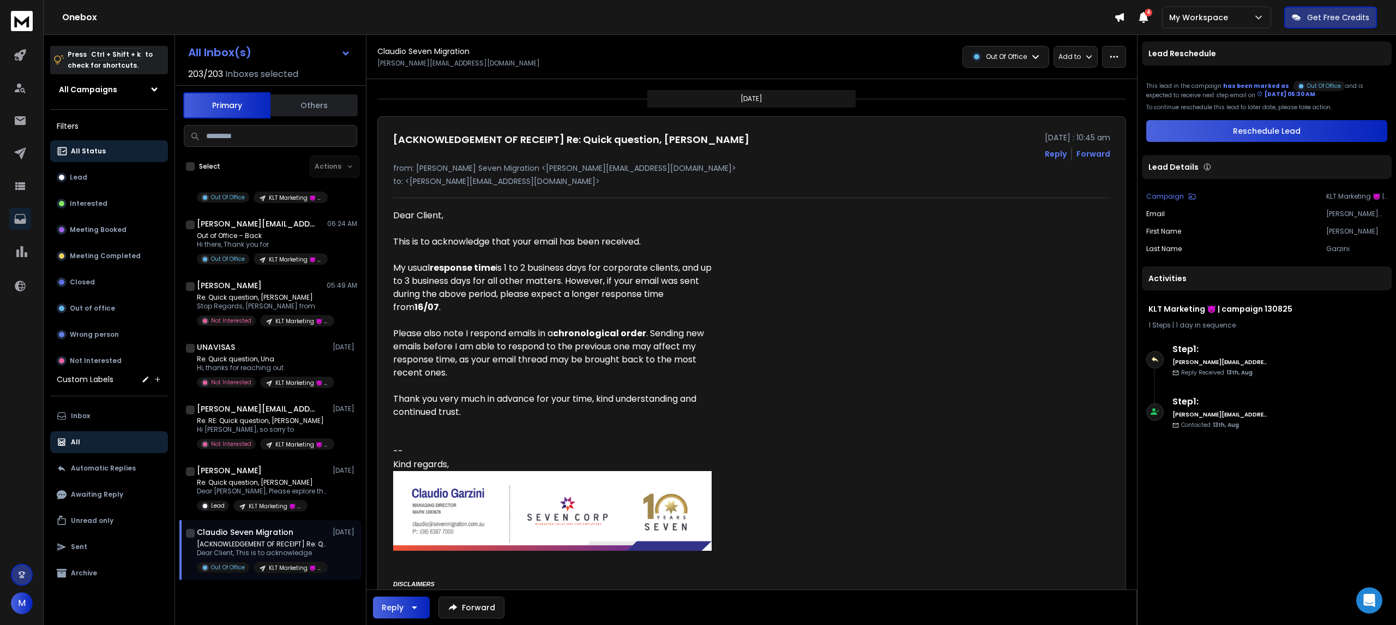
click at [276, 422] on p "Re: RE: Quick question, [PERSON_NAME]" at bounding box center [262, 420] width 131 height 9
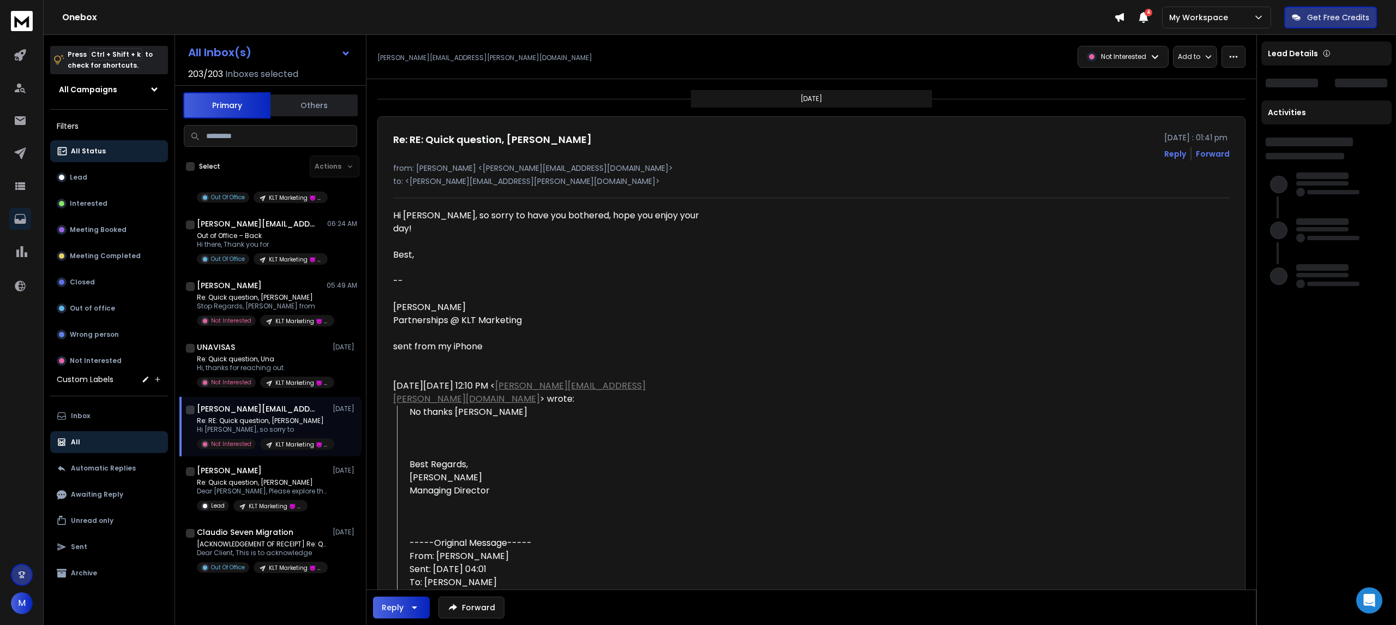
click at [300, 363] on p "Hi, thanks for reaching out." at bounding box center [262, 367] width 131 height 9
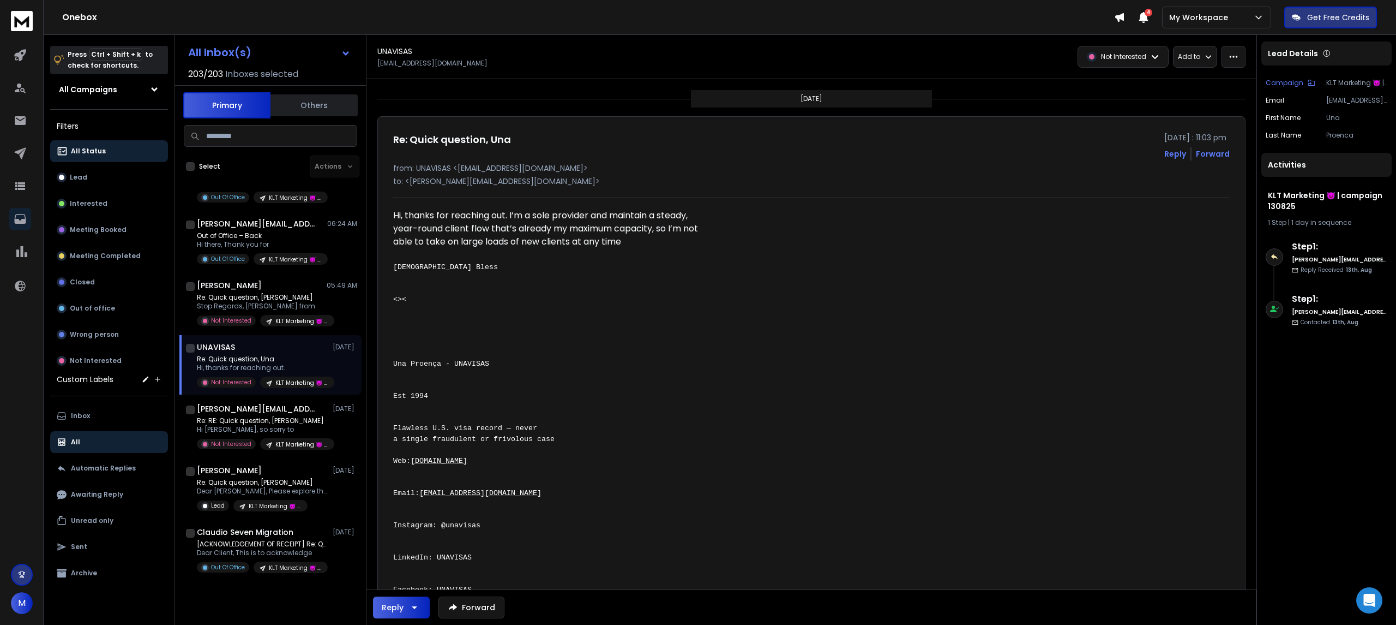
click at [290, 288] on div "[PERSON_NAME] 05:49 AM" at bounding box center [277, 285] width 160 height 11
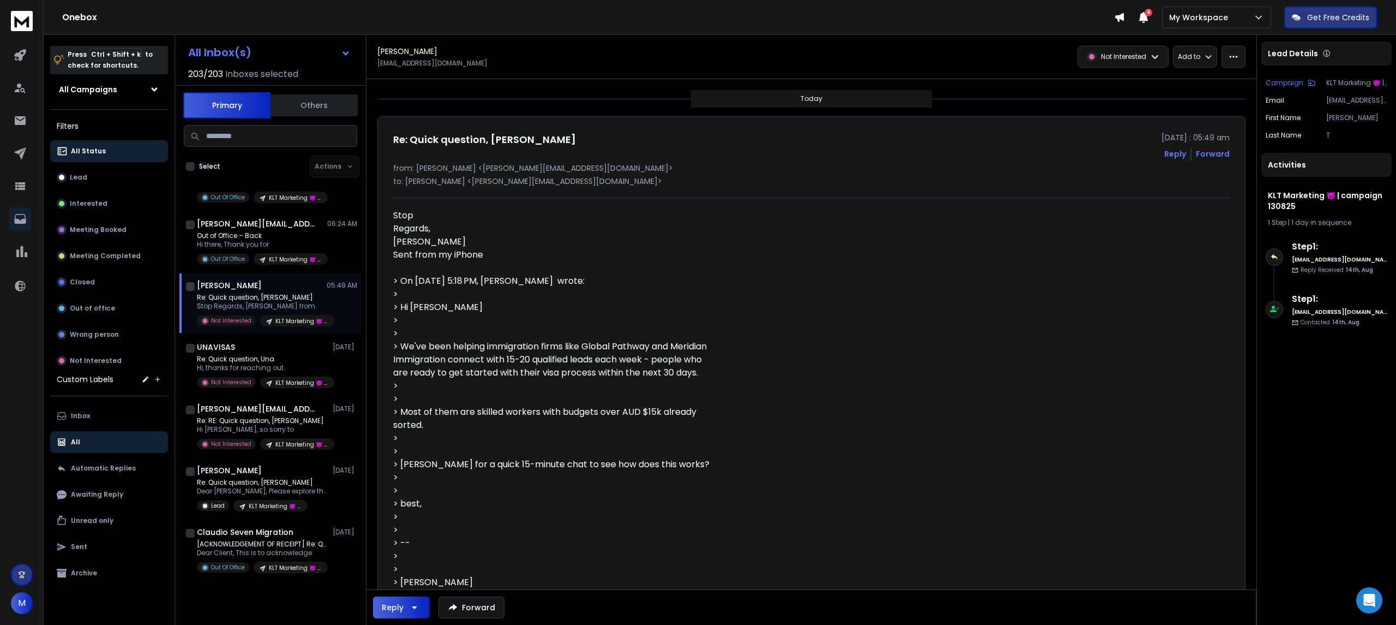
click at [285, 231] on p "Out of Office – Back" at bounding box center [262, 235] width 131 height 9
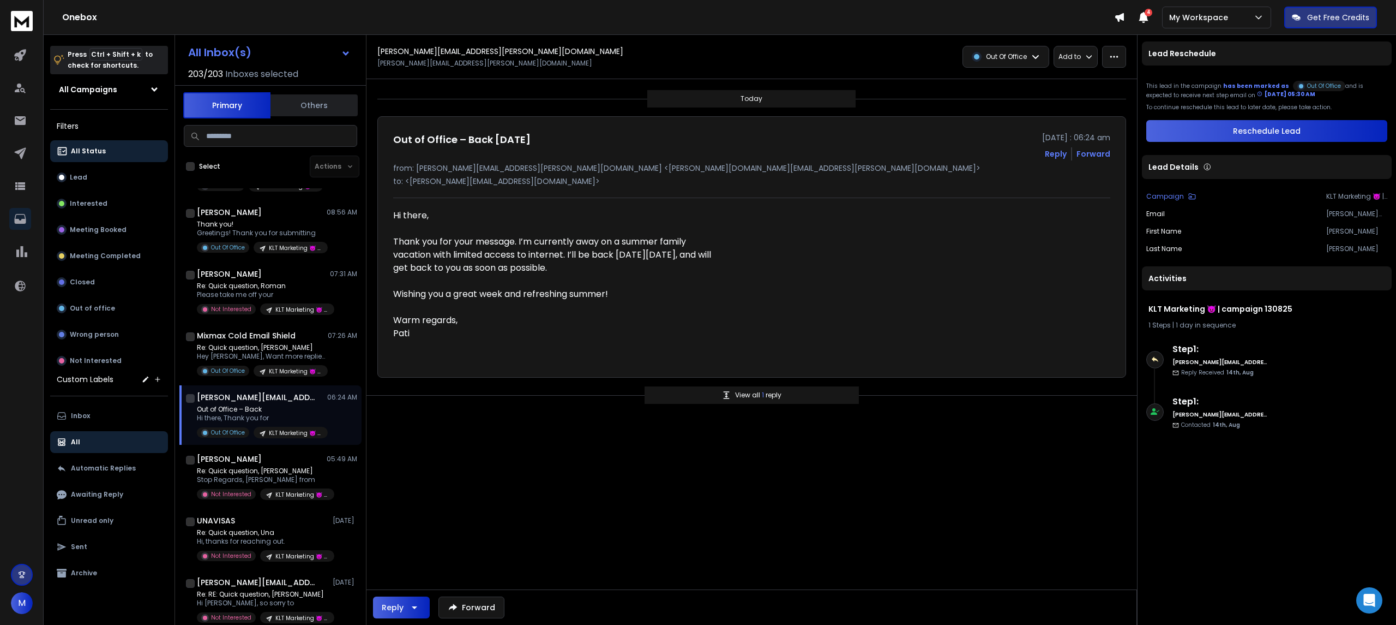
scroll to position [93, 0]
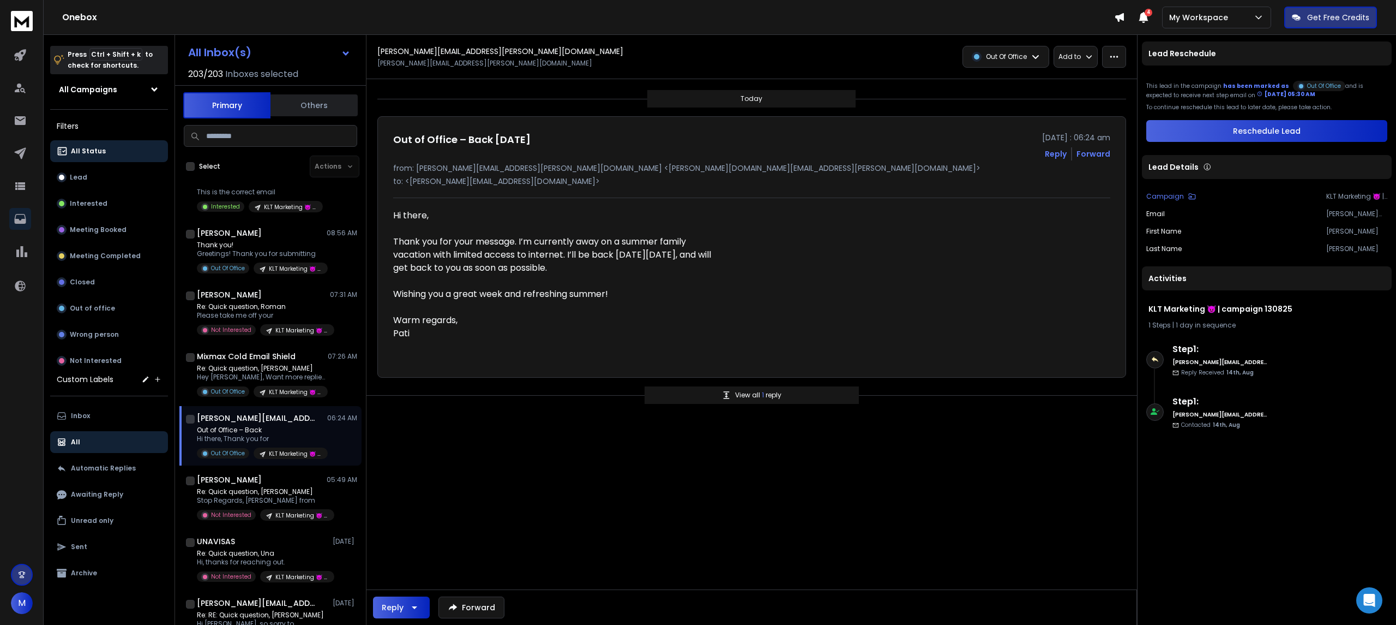
click at [290, 375] on p "Hey [PERSON_NAME], Want more replies to" at bounding box center [262, 377] width 131 height 9
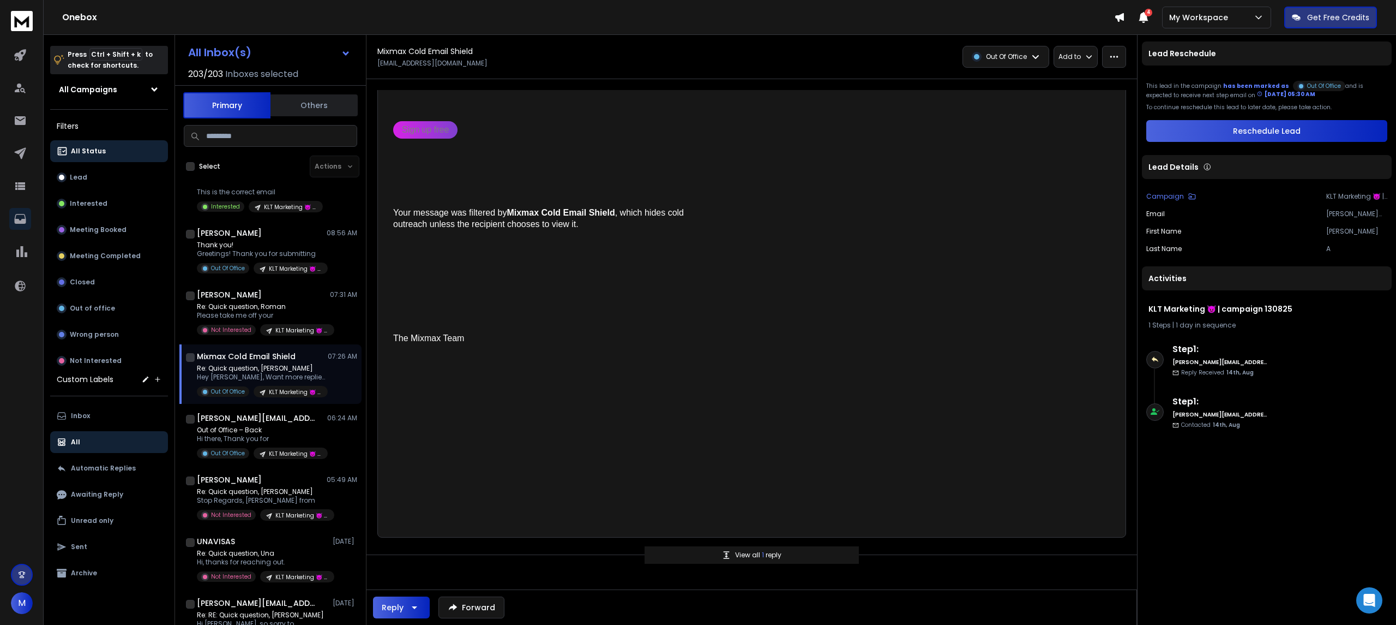
scroll to position [0, 0]
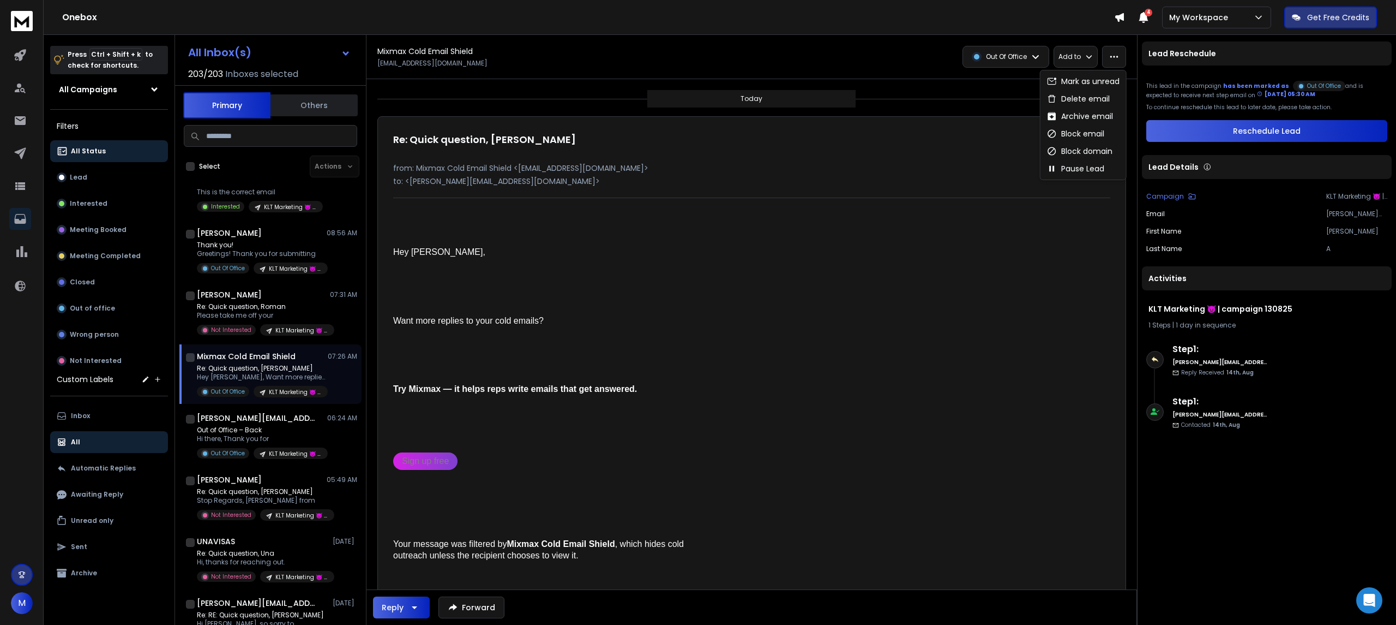
click at [1107, 55] on button "button" at bounding box center [1114, 57] width 24 height 22
click at [1102, 96] on div "Delete email" at bounding box center [1078, 98] width 63 height 11
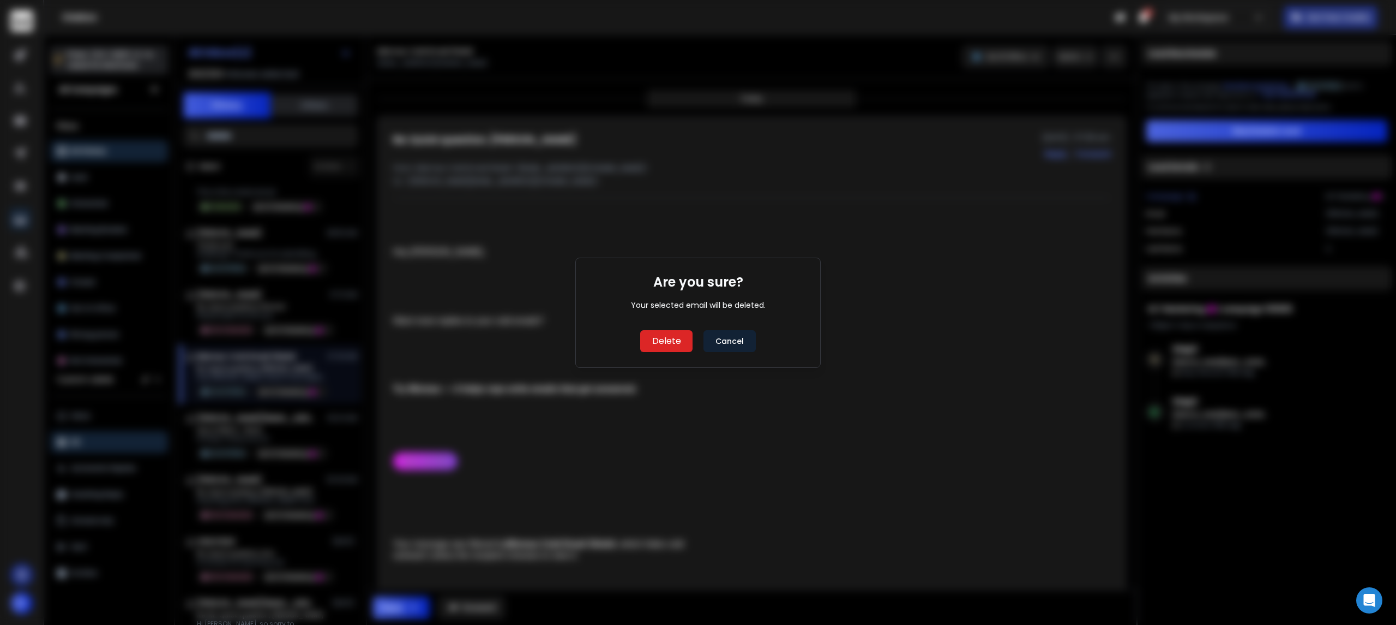
drag, startPoint x: 745, startPoint y: 339, endPoint x: 984, endPoint y: 158, distance: 300.5
click at [745, 339] on button "Cancel" at bounding box center [730, 341] width 52 height 22
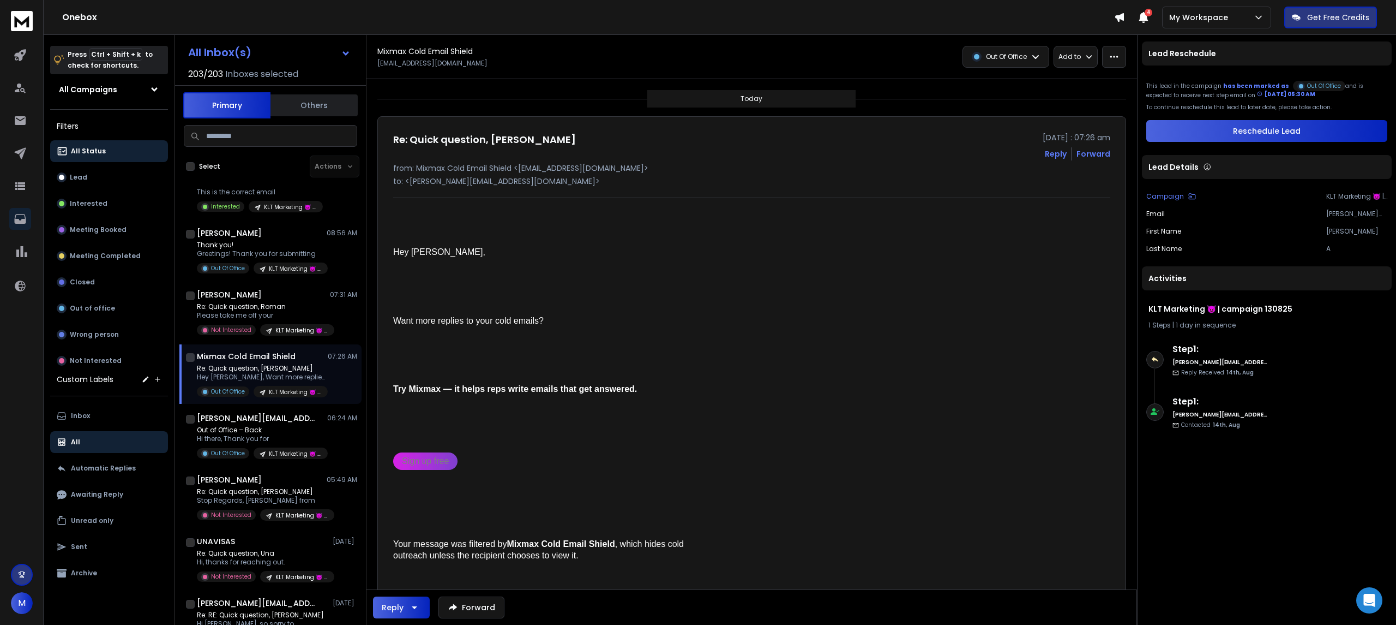
click at [1122, 56] on button "button" at bounding box center [1114, 57] width 24 height 22
click at [1094, 111] on div "Archive email" at bounding box center [1080, 116] width 66 height 11
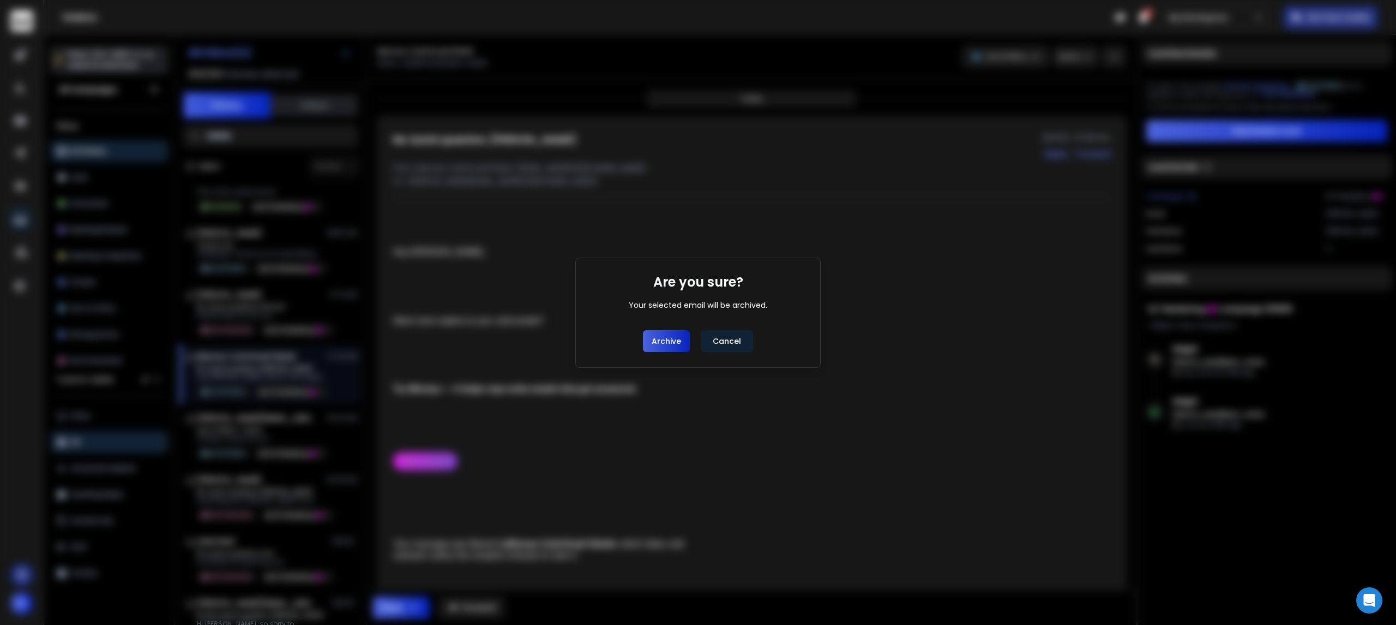
click at [661, 341] on p "archive" at bounding box center [666, 340] width 29 height 11
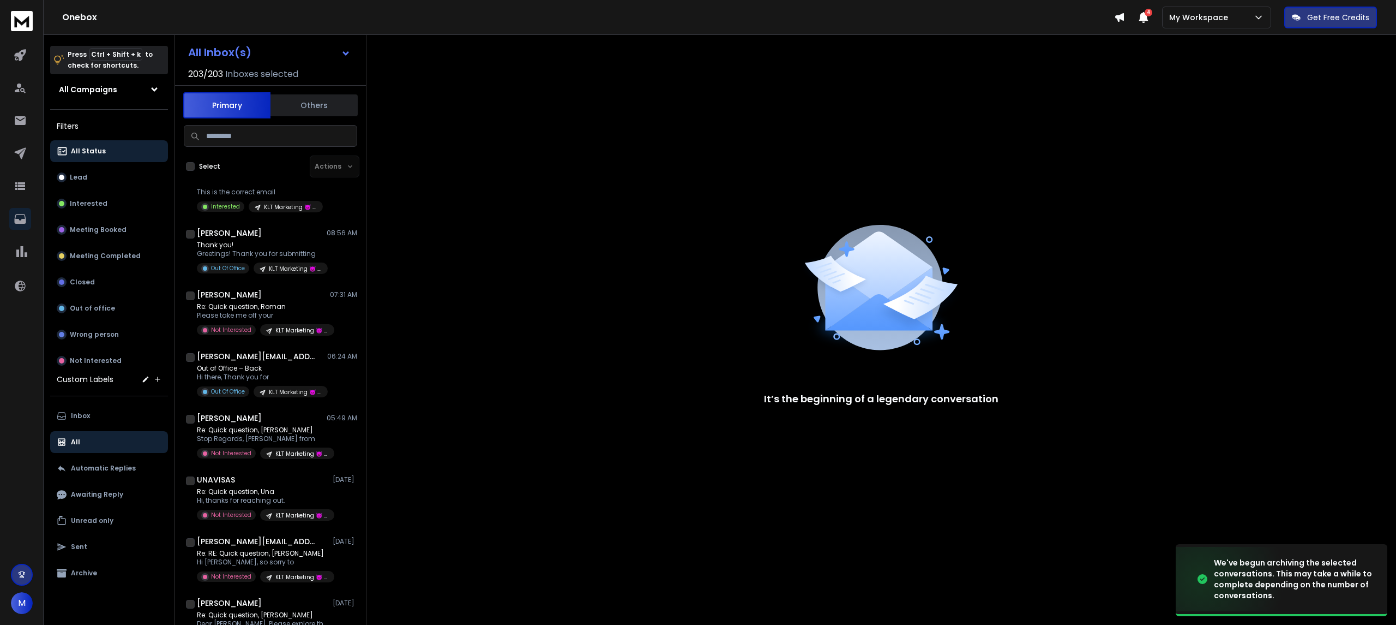
click at [253, 319] on p "Please take me off your" at bounding box center [262, 315] width 131 height 9
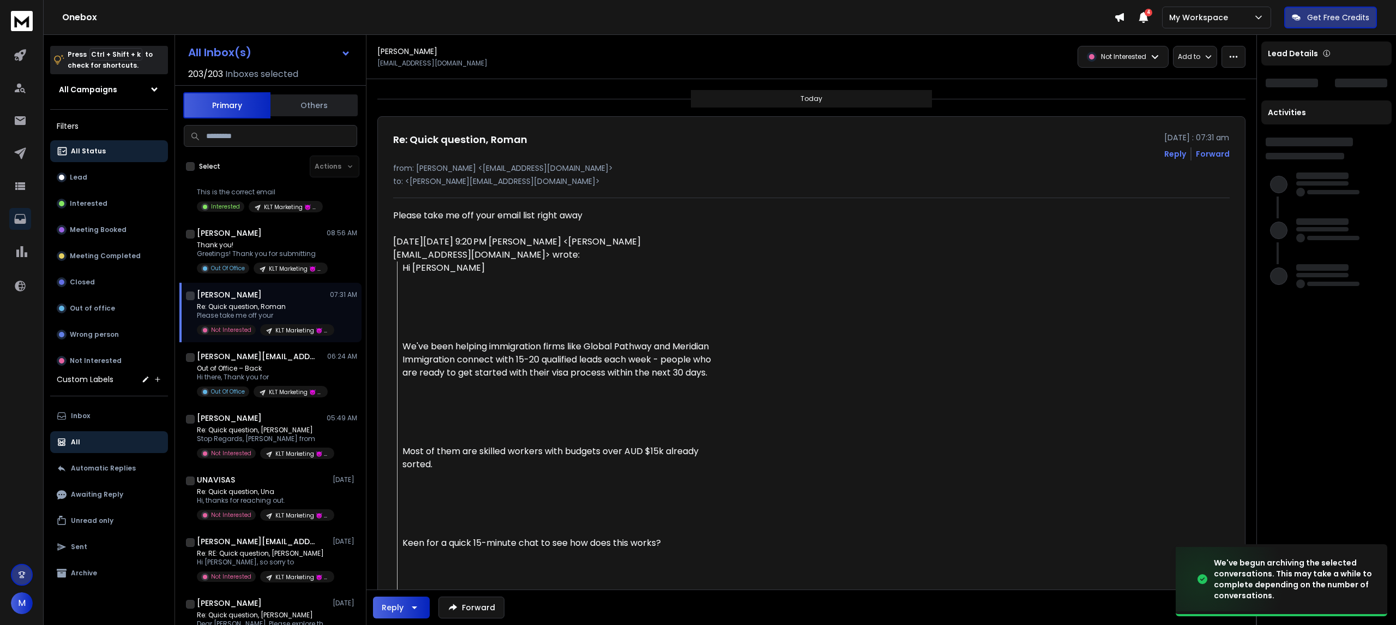
click at [303, 386] on div "KLT Marketing 😈 | campaign 130825" at bounding box center [291, 391] width 74 height 11
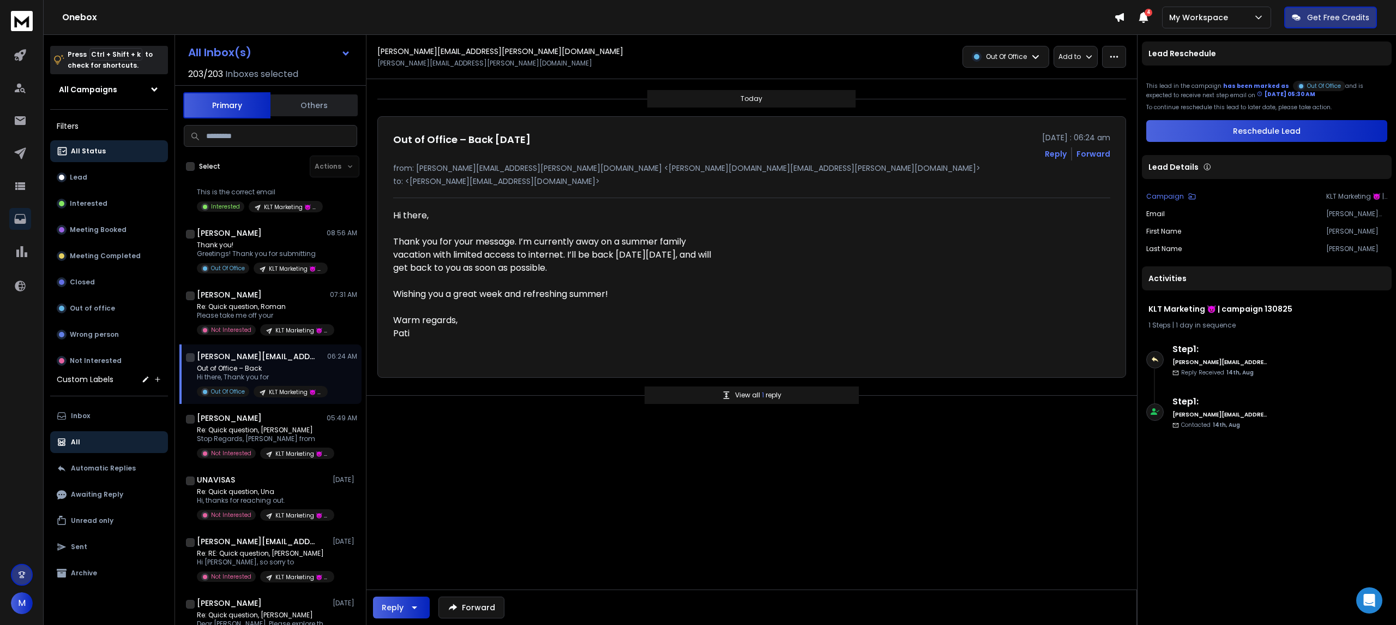
click at [257, 302] on p "Re: Quick question, Roman" at bounding box center [262, 306] width 131 height 9
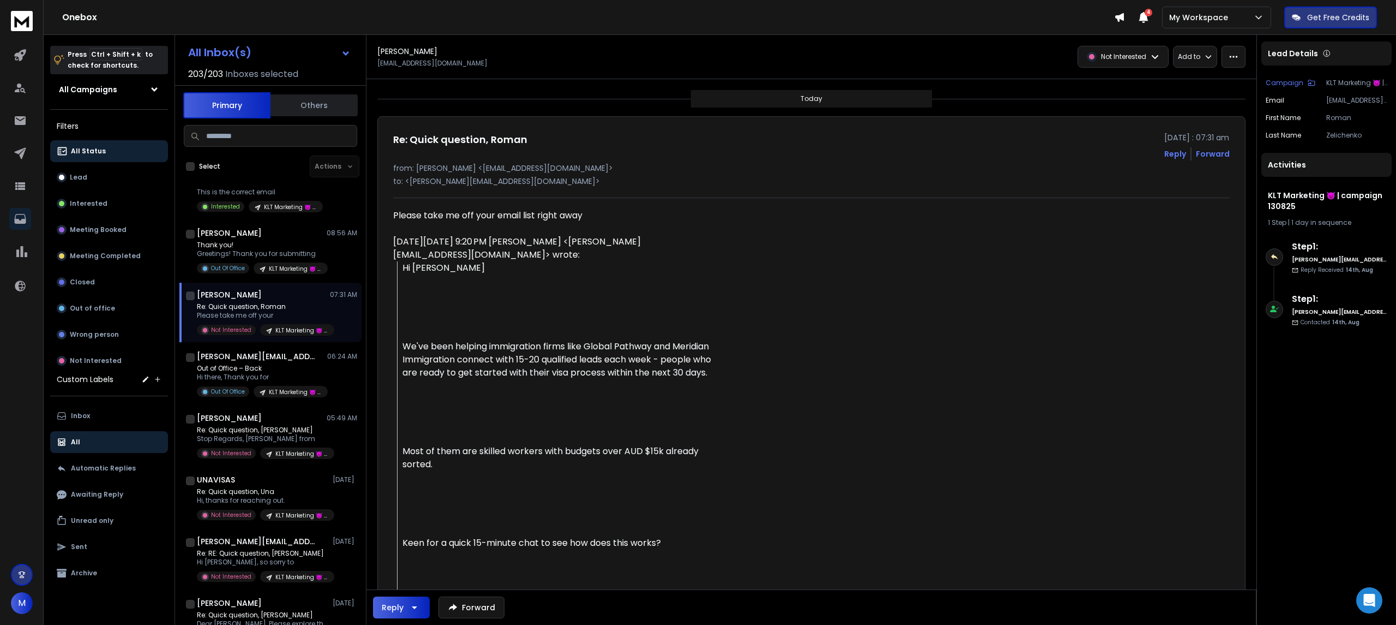
click at [281, 242] on p "Thank you!" at bounding box center [262, 245] width 131 height 9
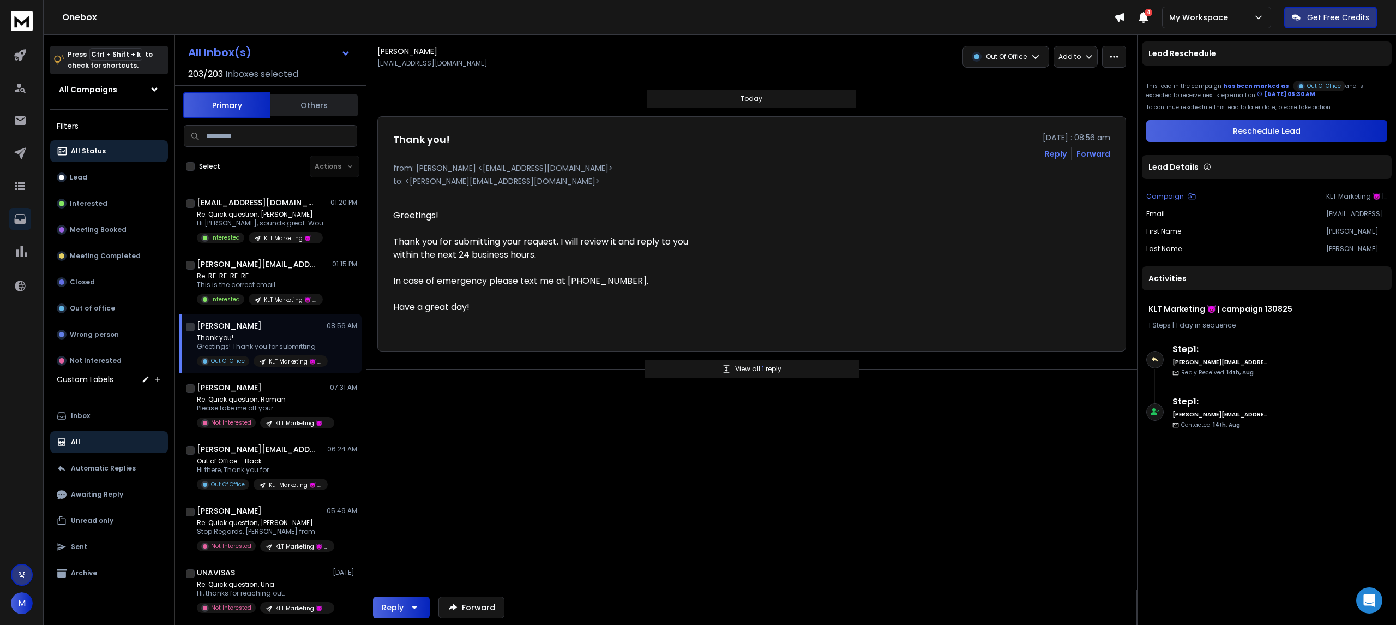
click at [334, 121] on div at bounding box center [270, 134] width 182 height 26
click at [333, 107] on button "Others" at bounding box center [314, 105] width 87 height 24
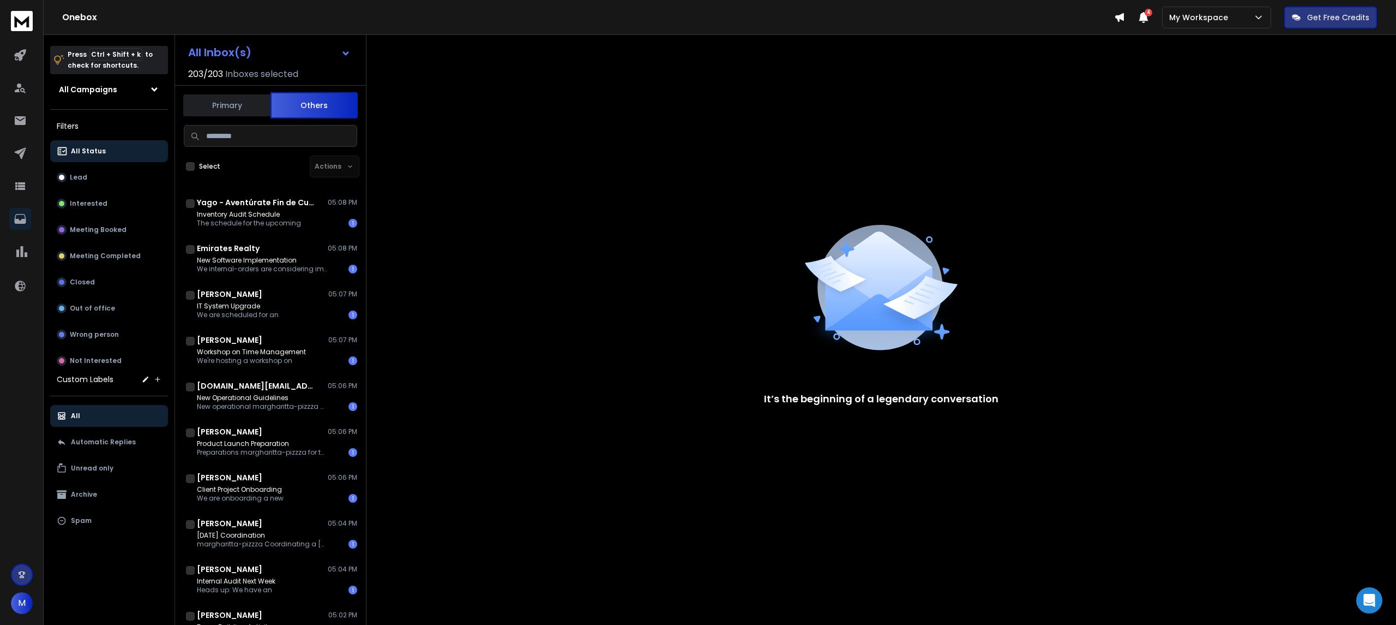
click at [300, 221] on div "Inventory Audit Schedule The schedule for the upcoming 1" at bounding box center [277, 218] width 160 height 17
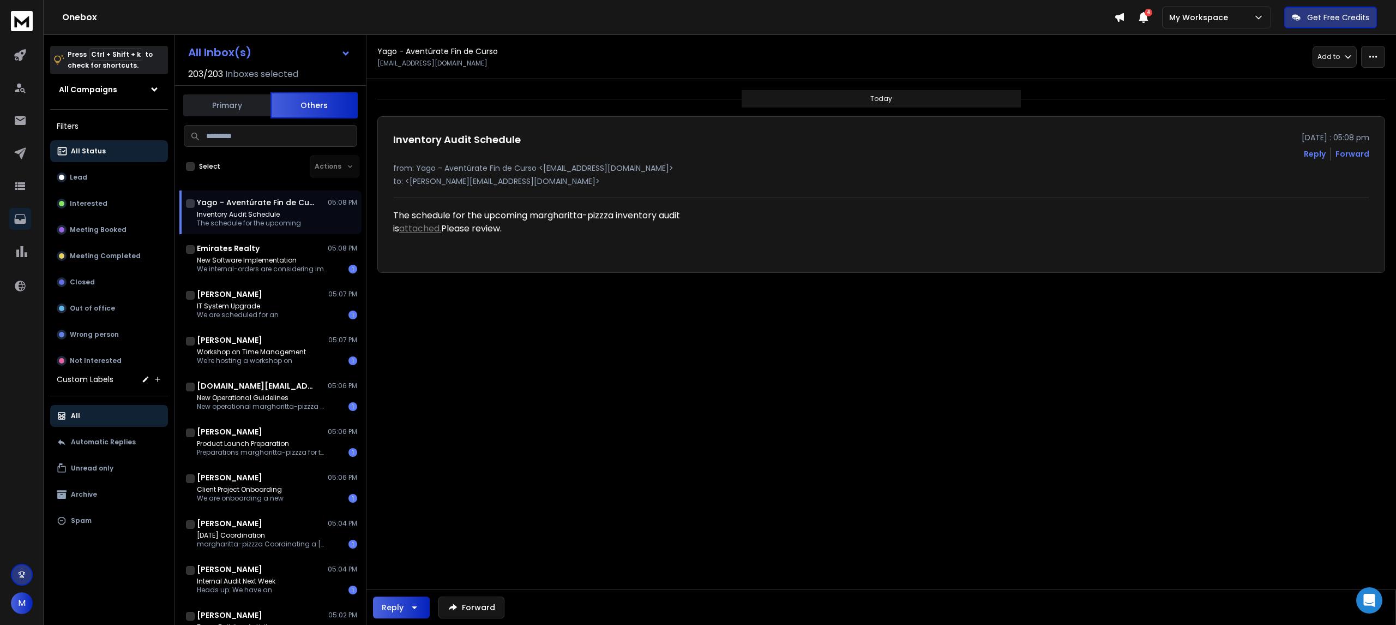
click at [301, 257] on p "New Software Implementation" at bounding box center [262, 260] width 131 height 9
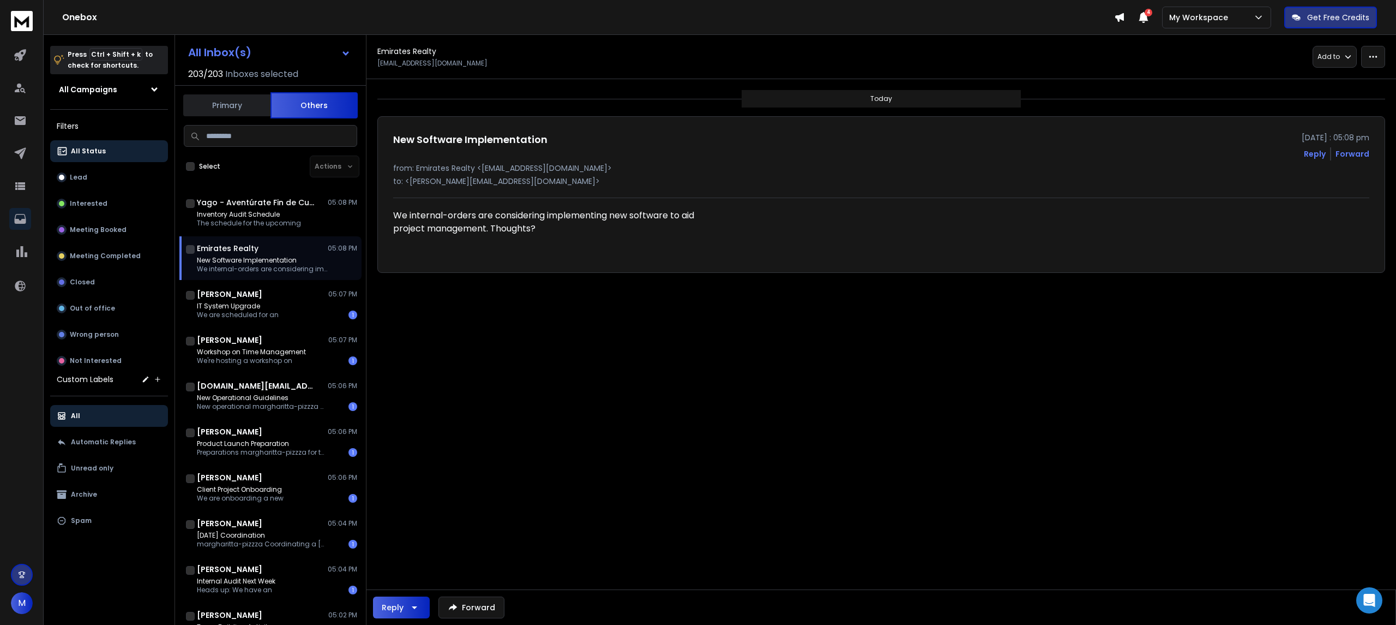
click at [298, 297] on div "[PERSON_NAME] 05:07 PM" at bounding box center [277, 294] width 160 height 11
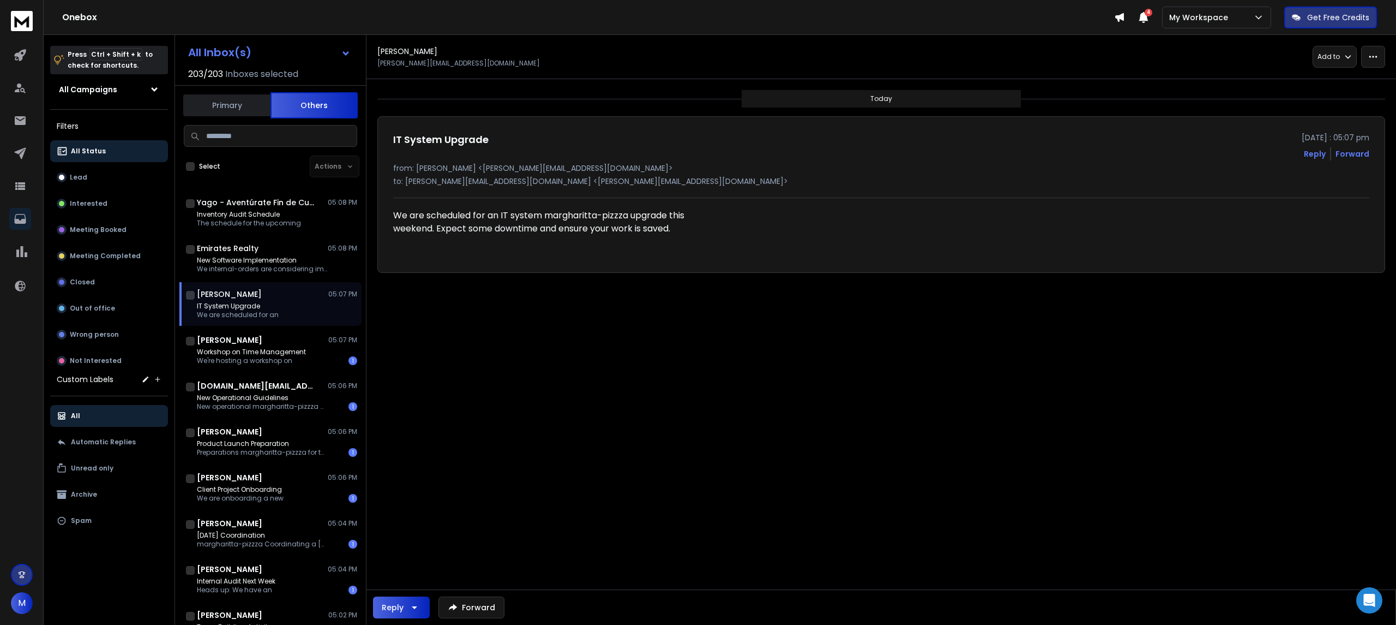
click at [297, 345] on div "[PERSON_NAME] 05:07 PM" at bounding box center [277, 339] width 160 height 11
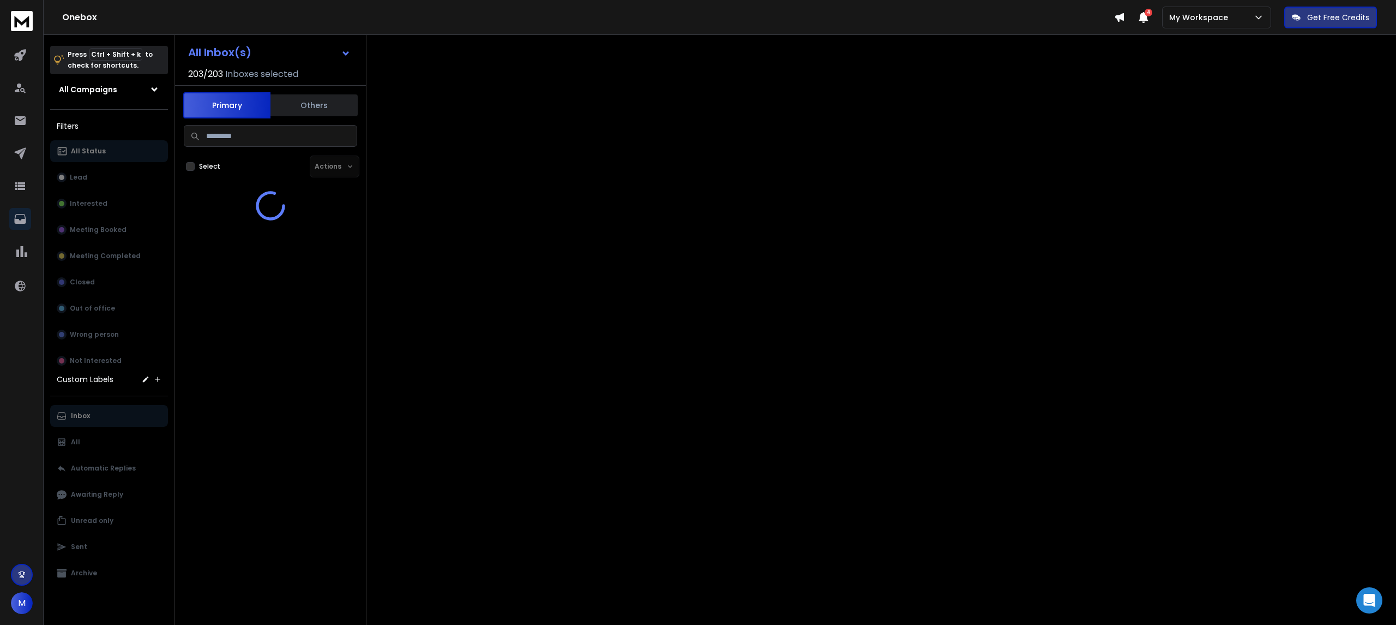
click at [252, 107] on button "Primary" at bounding box center [226, 105] width 87 height 26
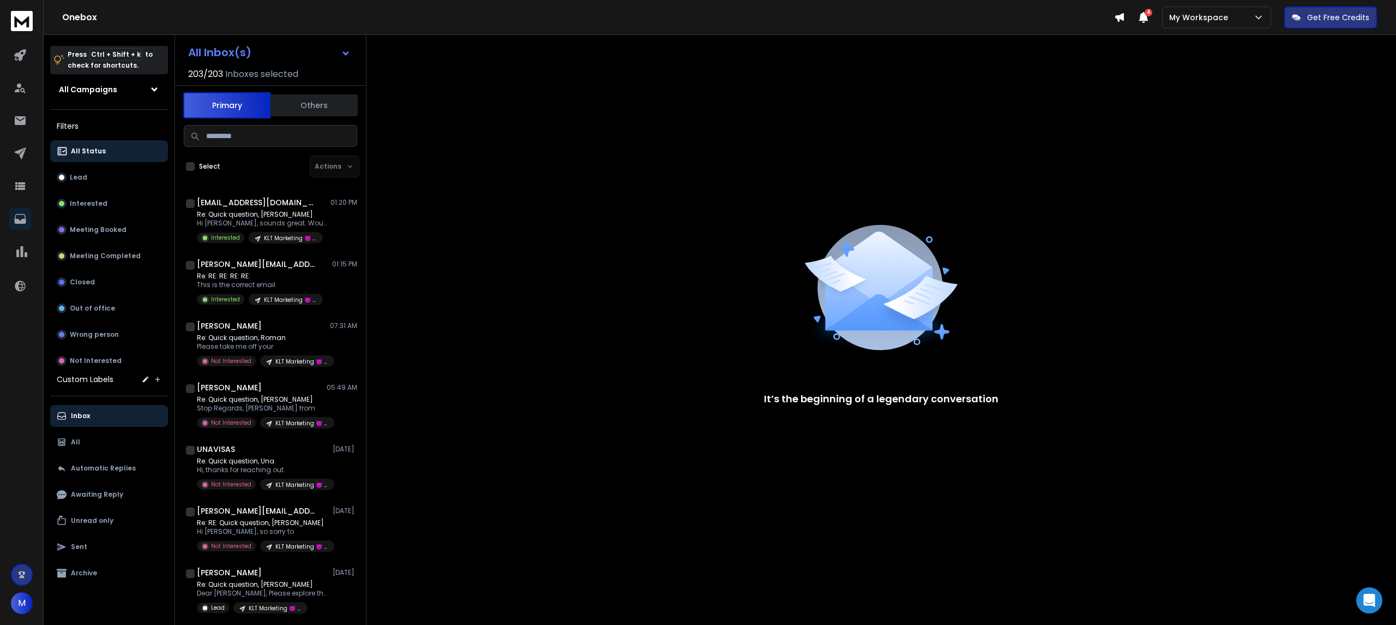
click at [337, 207] on div "[EMAIL_ADDRESS][DOMAIN_NAME] 01:20 PM" at bounding box center [277, 202] width 160 height 11
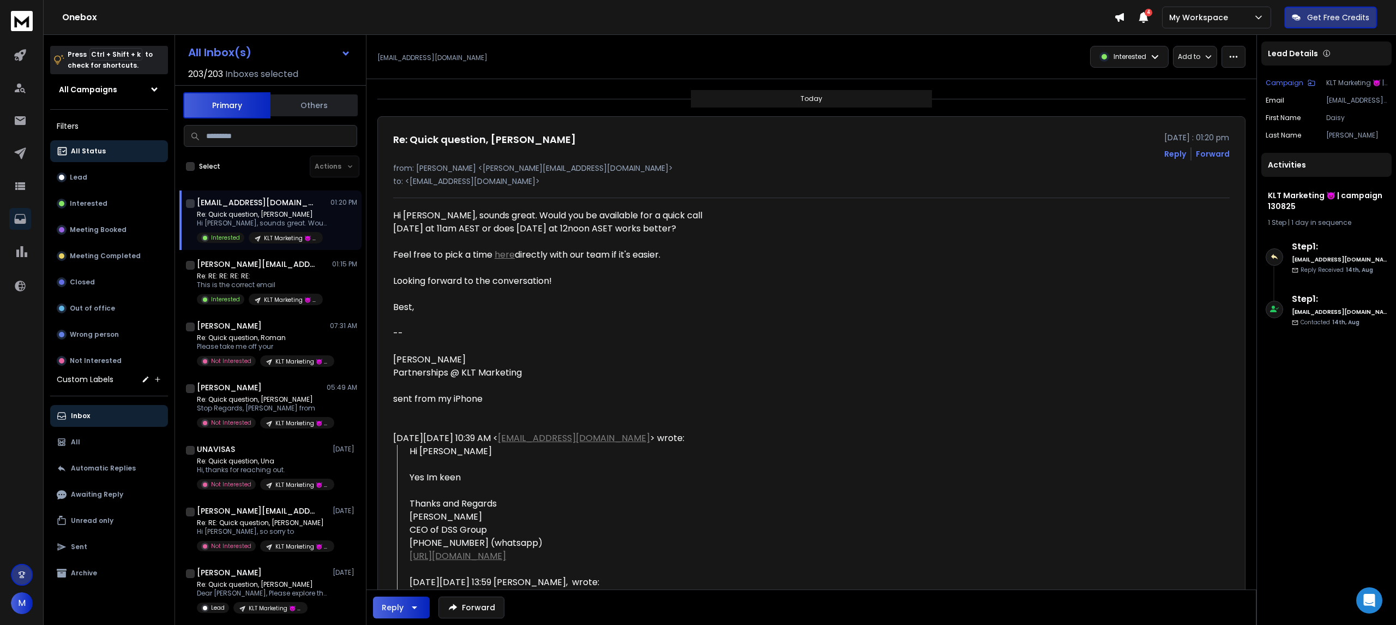
click at [329, 291] on div "Re: RE: RE: RE: RE: This is the correct email Interested KLT Marketing 😈 | camp…" at bounding box center [277, 288] width 160 height 33
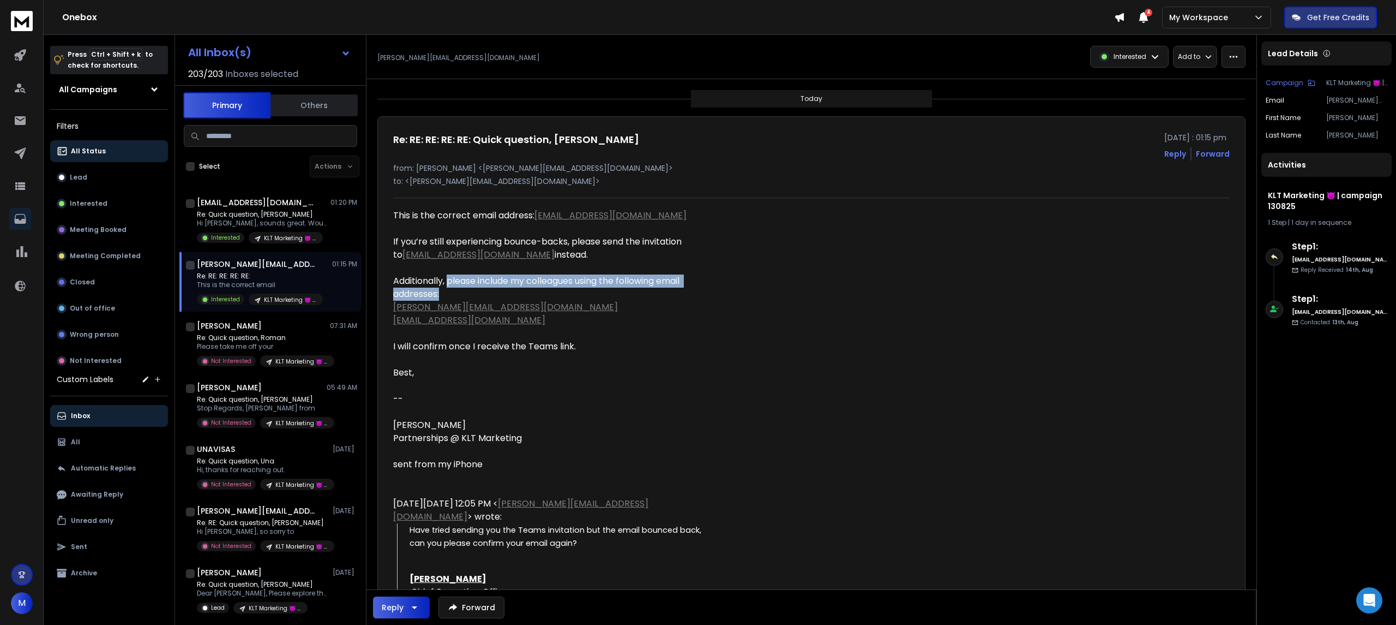
drag, startPoint x: 452, startPoint y: 280, endPoint x: 586, endPoint y: 297, distance: 135.2
click at [586, 297] on div "Additionally, please include my colleagues using the following email addresses:" at bounding box center [552, 287] width 319 height 26
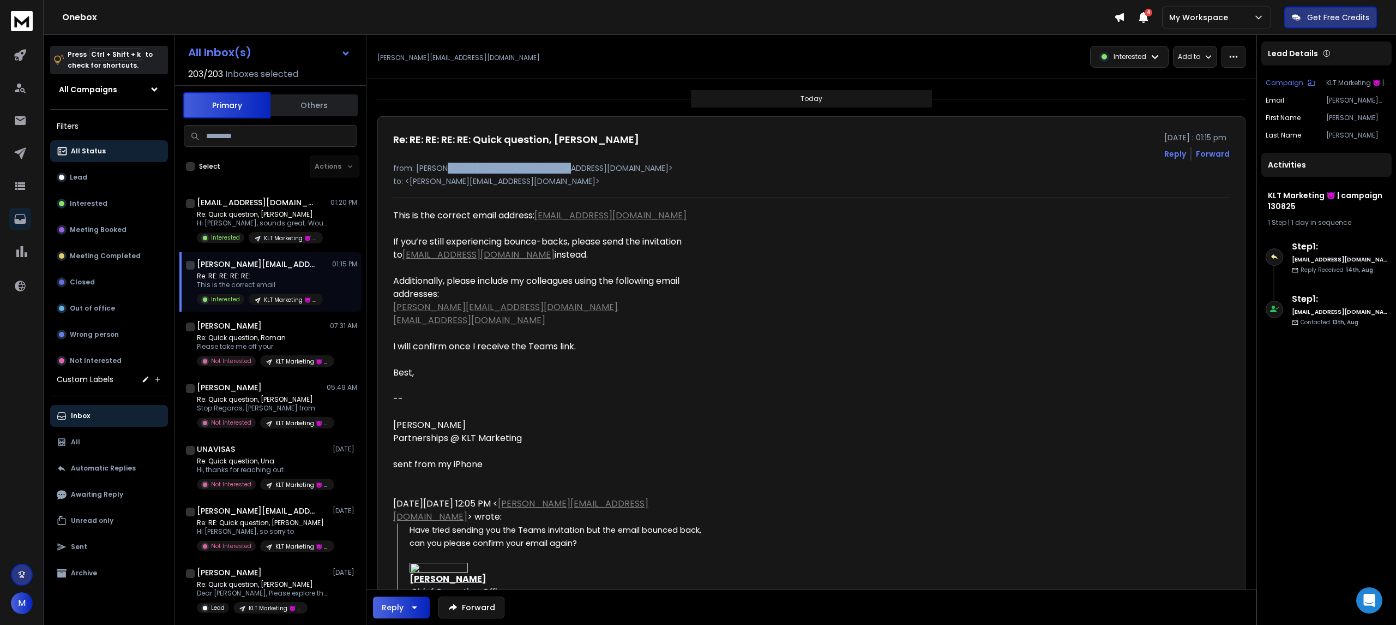
drag, startPoint x: 441, startPoint y: 172, endPoint x: 598, endPoint y: 166, distance: 156.7
click at [598, 166] on p "from: [PERSON_NAME] <[PERSON_NAME][EMAIL_ADDRESS][DOMAIN_NAME]>" at bounding box center [811, 168] width 837 height 11
click at [602, 167] on p "from: [PERSON_NAME] <[PERSON_NAME][EMAIL_ADDRESS][DOMAIN_NAME]>" at bounding box center [811, 168] width 837 height 11
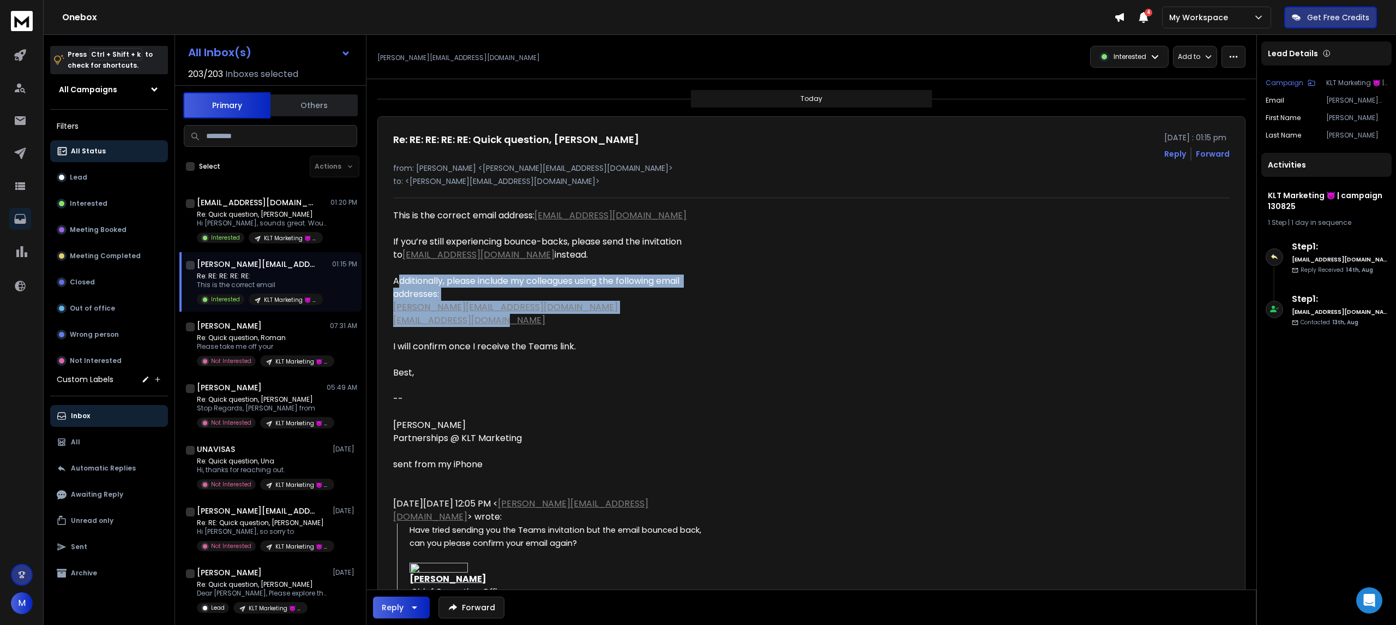
drag, startPoint x: 397, startPoint y: 278, endPoint x: 676, endPoint y: 324, distance: 283.1
click at [676, 324] on div "[EMAIL_ADDRESS][DOMAIN_NAME]" at bounding box center [552, 327] width 319 height 26
drag, startPoint x: 566, startPoint y: 323, endPoint x: 399, endPoint y: 273, distance: 173.8
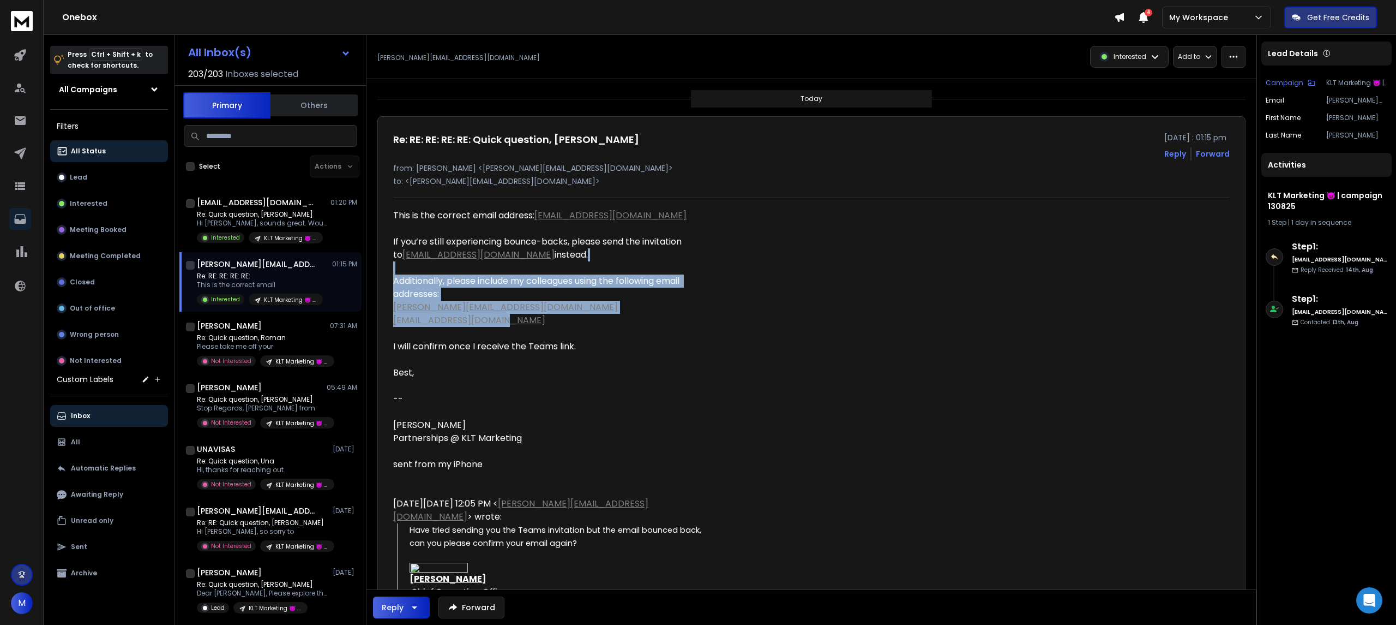
click at [399, 275] on div "Additionally, please include my colleagues using the following email addresses:" at bounding box center [552, 287] width 319 height 26
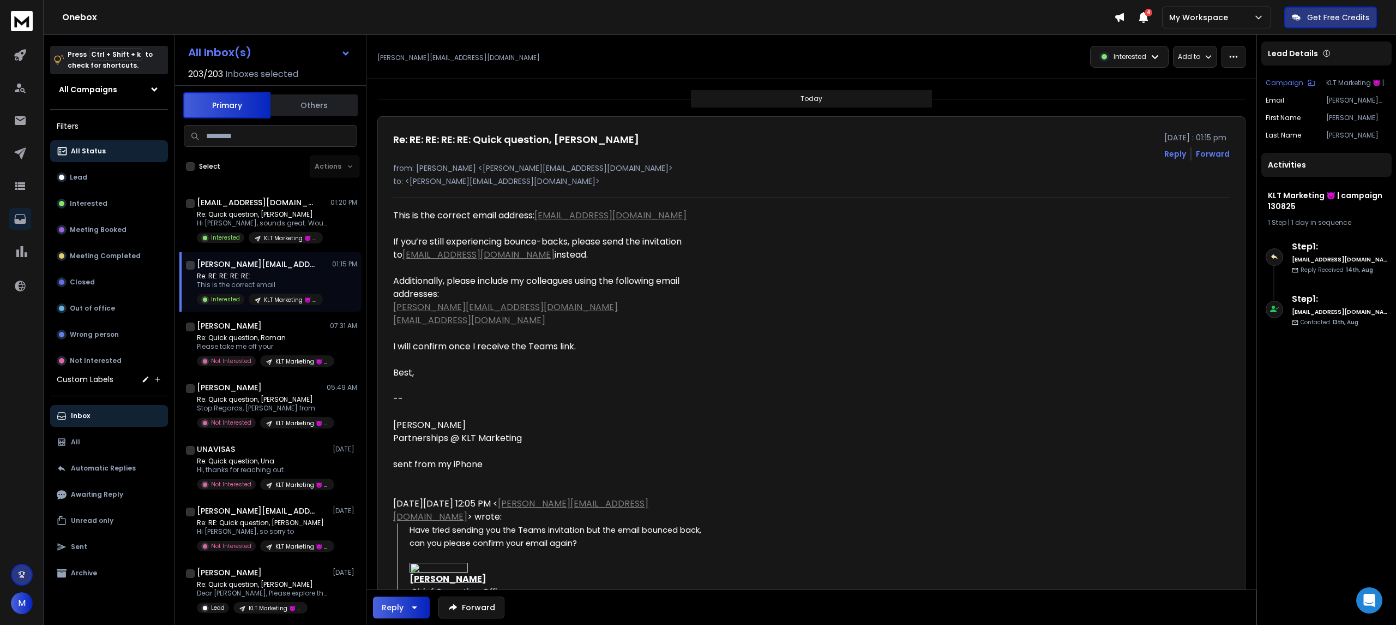
click at [577, 335] on div "[EMAIL_ADDRESS][DOMAIN_NAME]" at bounding box center [552, 327] width 319 height 26
click at [319, 223] on p "Hi [PERSON_NAME], sounds great. Would" at bounding box center [262, 223] width 131 height 9
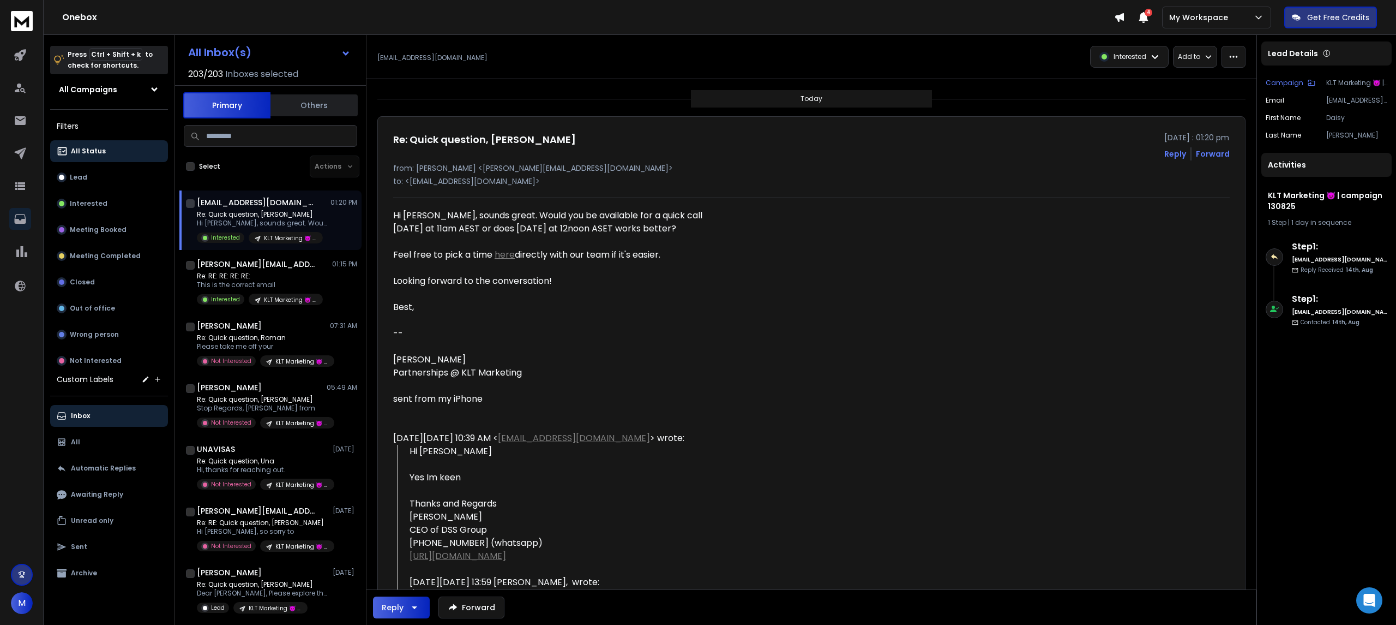
click at [334, 280] on div "Re: RE: RE: RE: RE: This is the correct email Interested KLT Marketing 😈 | camp…" at bounding box center [277, 288] width 160 height 33
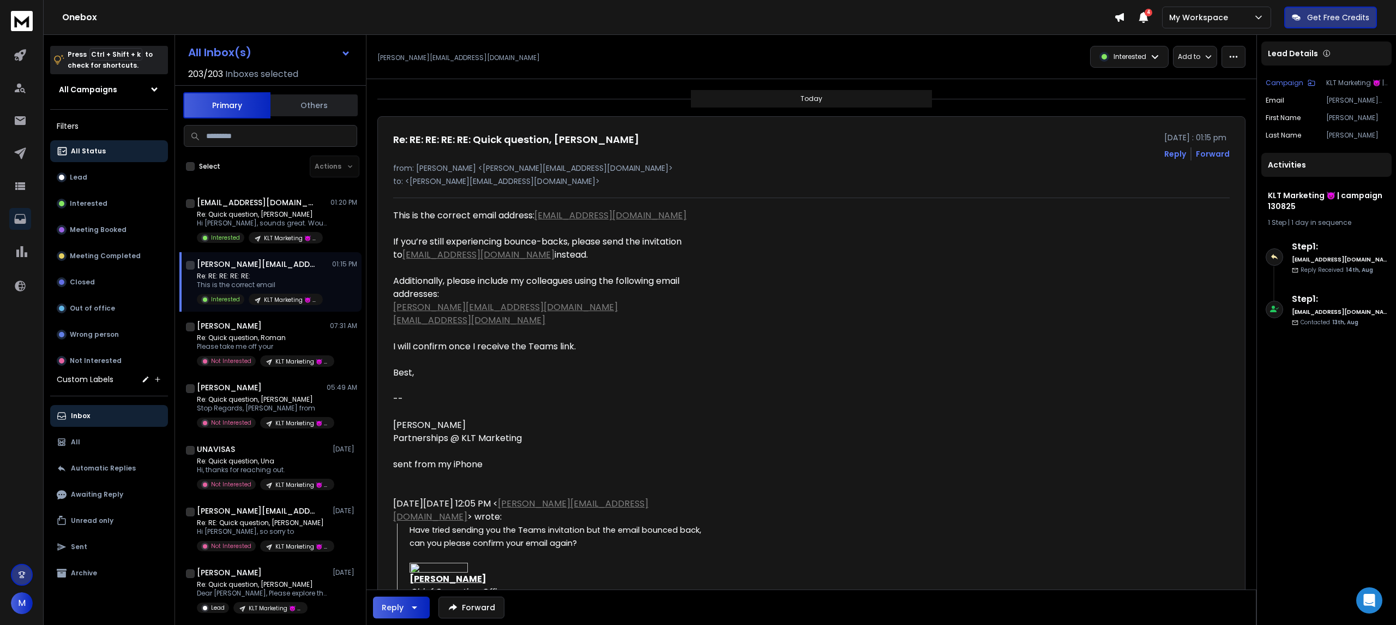
click at [331, 206] on p "01:20 PM" at bounding box center [344, 202] width 27 height 9
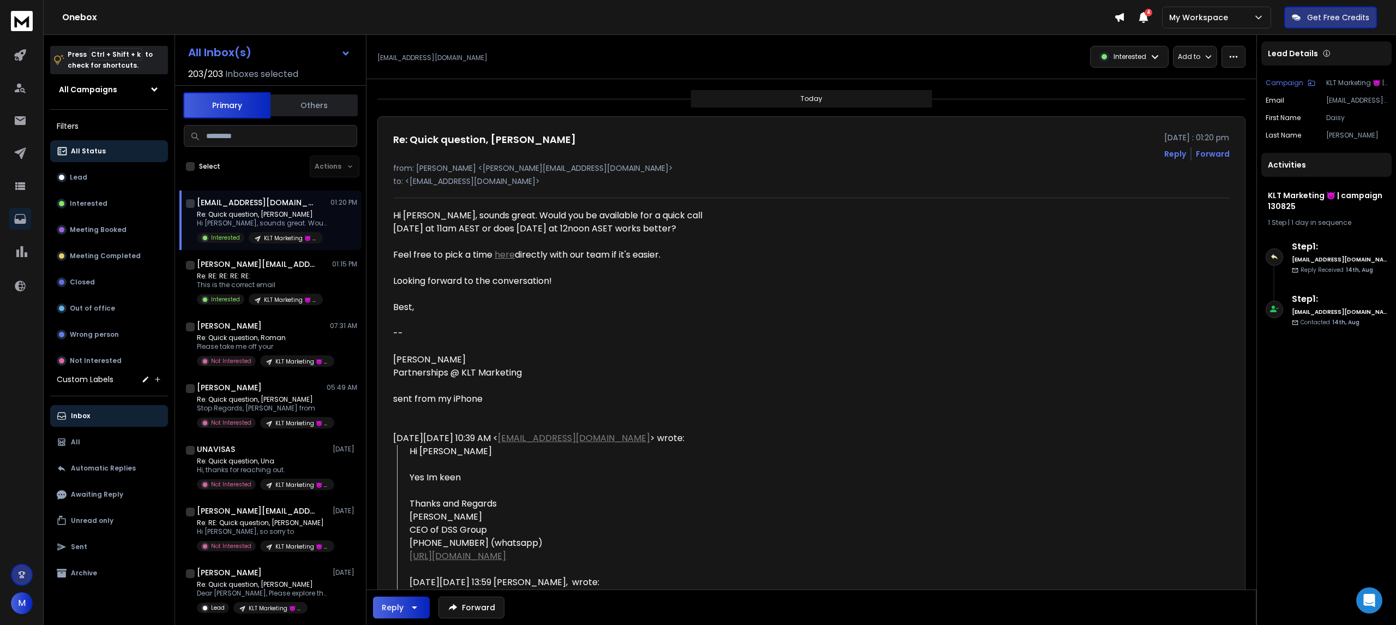
click at [508, 251] on link "here" at bounding box center [505, 254] width 20 height 13
